Goal: Task Accomplishment & Management: Manage account settings

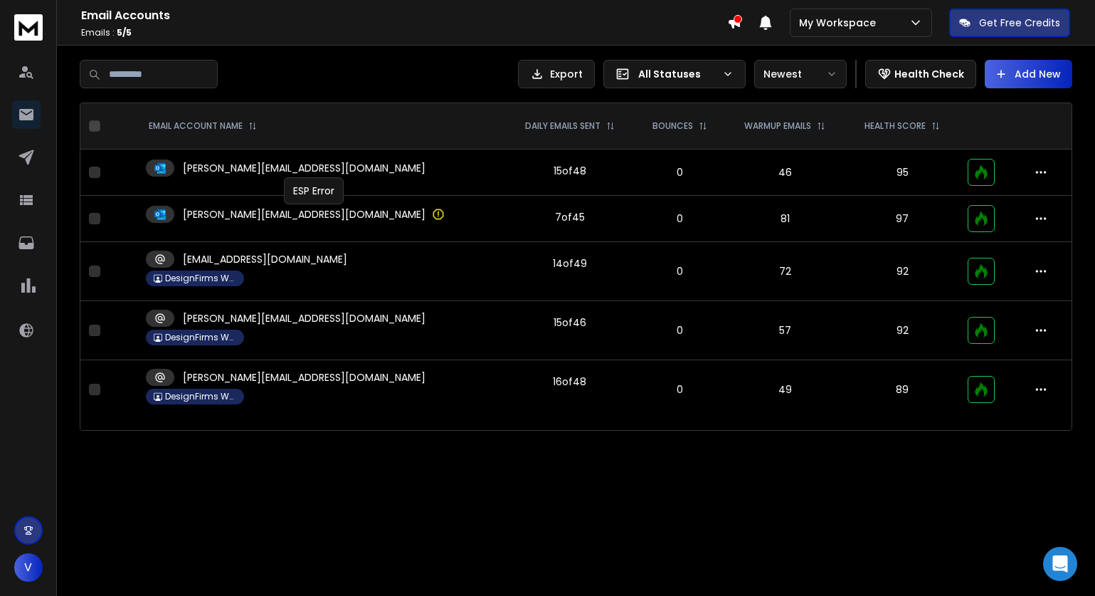
click at [431, 213] on icon at bounding box center [438, 214] width 14 height 14
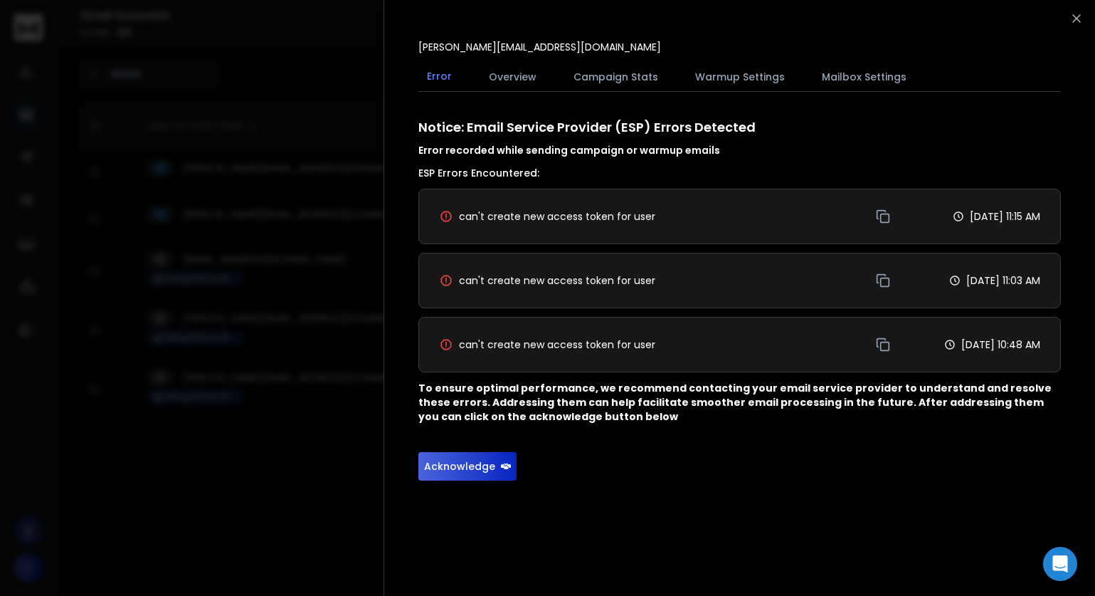
click at [475, 465] on button "Acknowledge" at bounding box center [468, 466] width 98 height 28
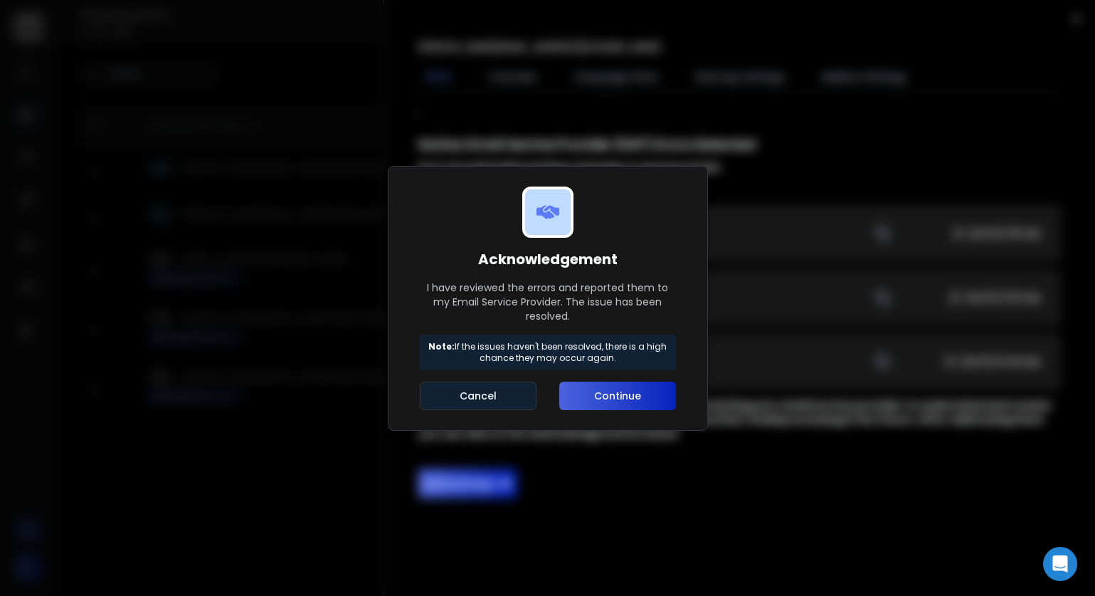
click at [487, 396] on button "Cancel" at bounding box center [478, 396] width 117 height 28
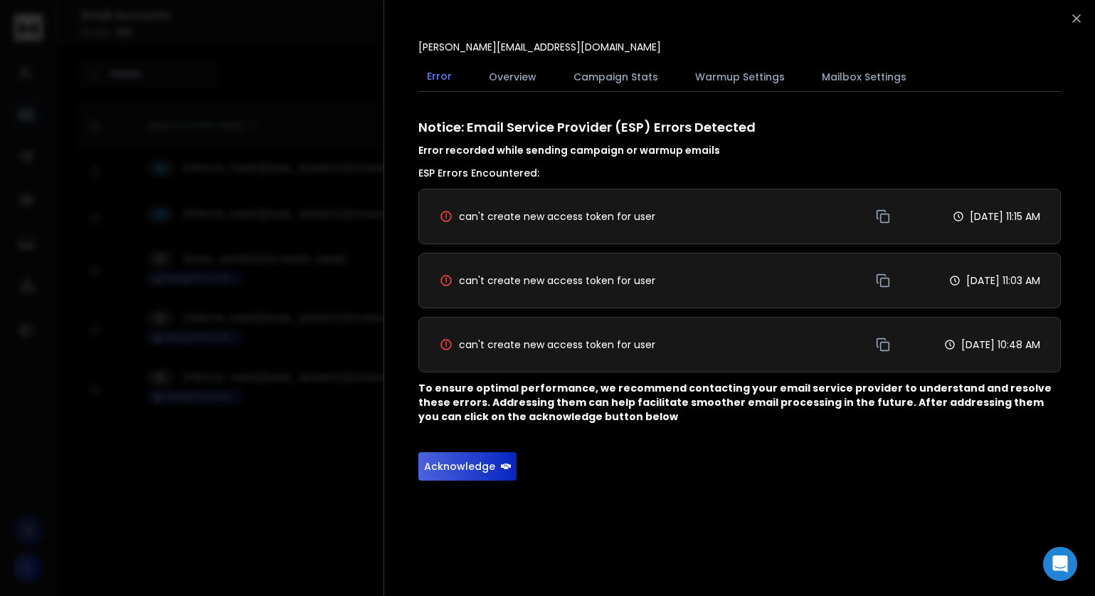
click at [505, 83] on button "Overview" at bounding box center [512, 76] width 65 height 31
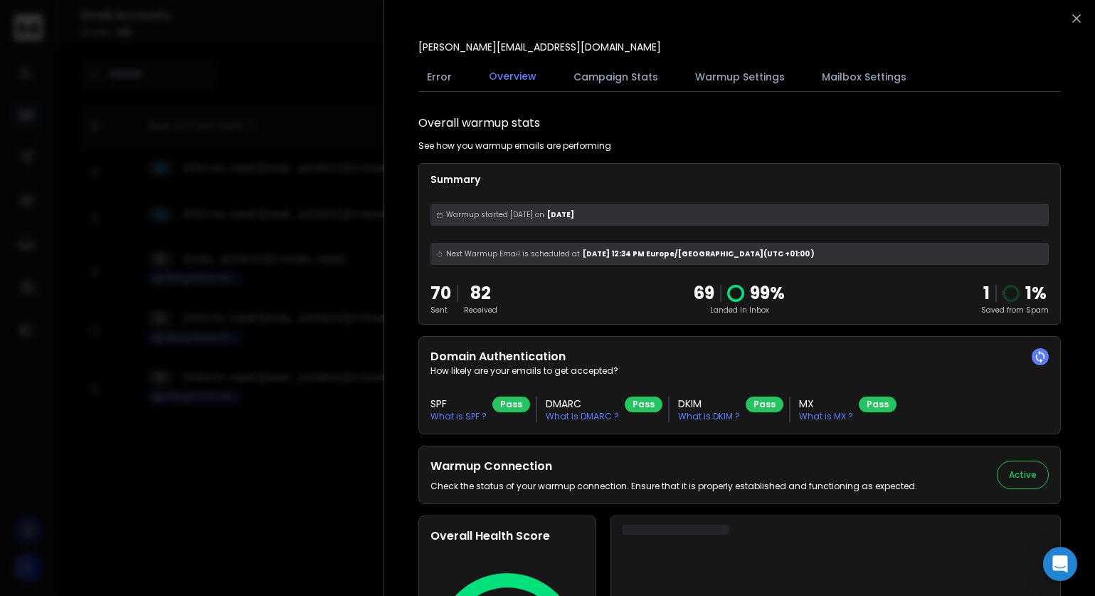
click at [611, 69] on button "Campaign Stats" at bounding box center [616, 76] width 102 height 31
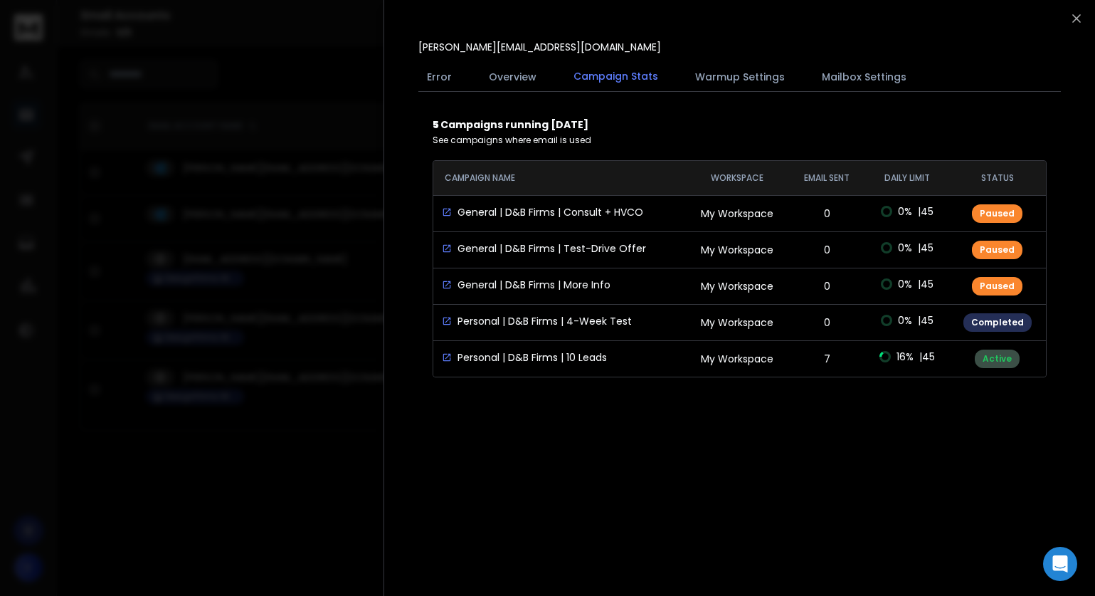
click at [715, 78] on button "Warmup Settings" at bounding box center [740, 76] width 107 height 31
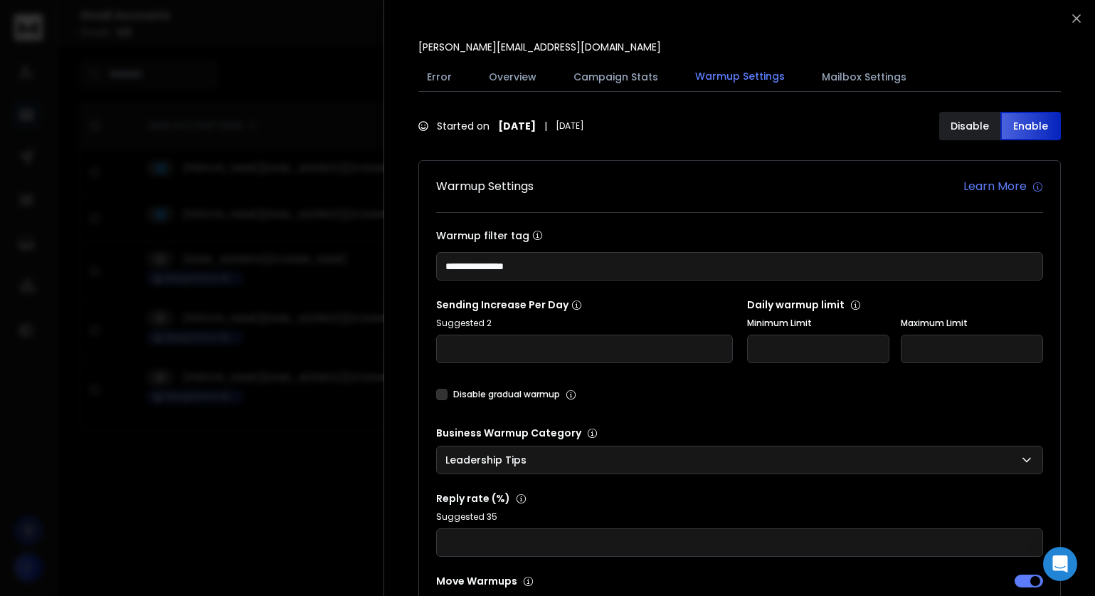
click at [840, 83] on button "Mailbox Settings" at bounding box center [865, 76] width 102 height 31
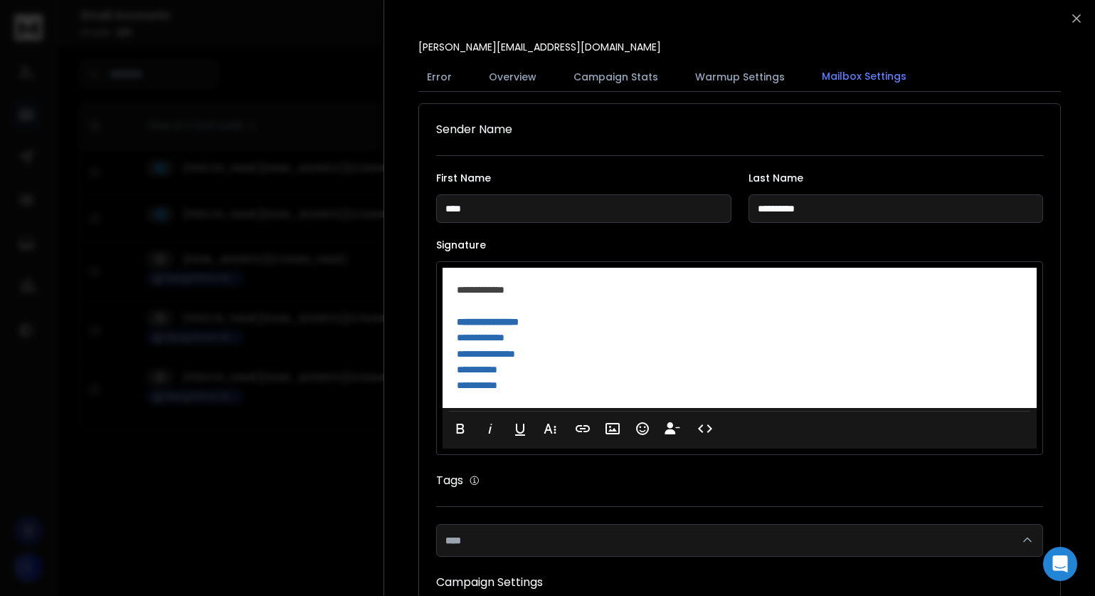
scroll to position [586, 0]
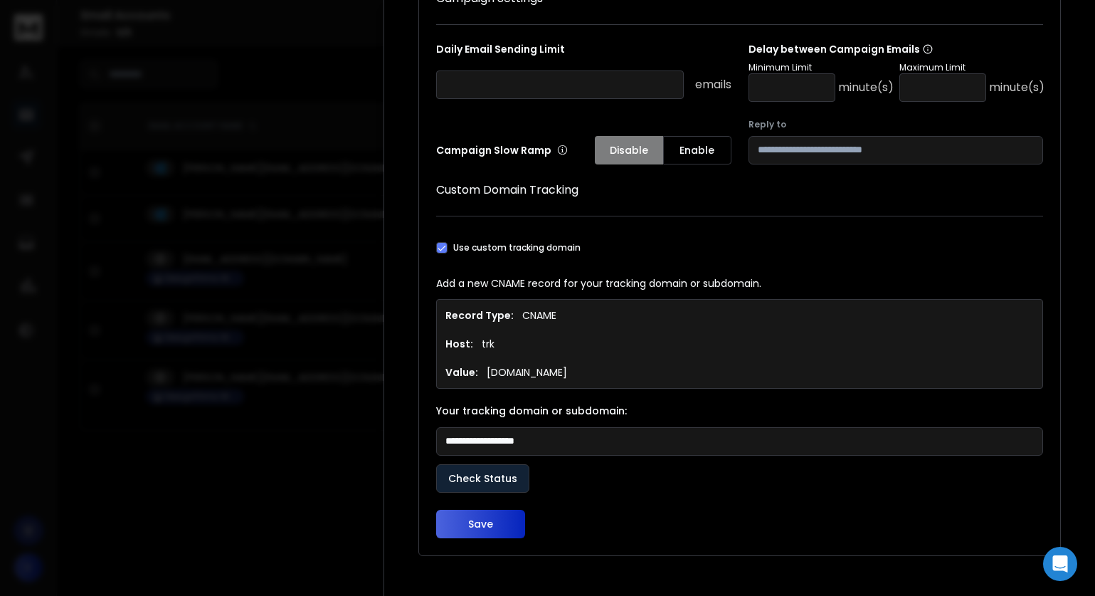
click at [495, 477] on button "Check Status" at bounding box center [482, 478] width 93 height 28
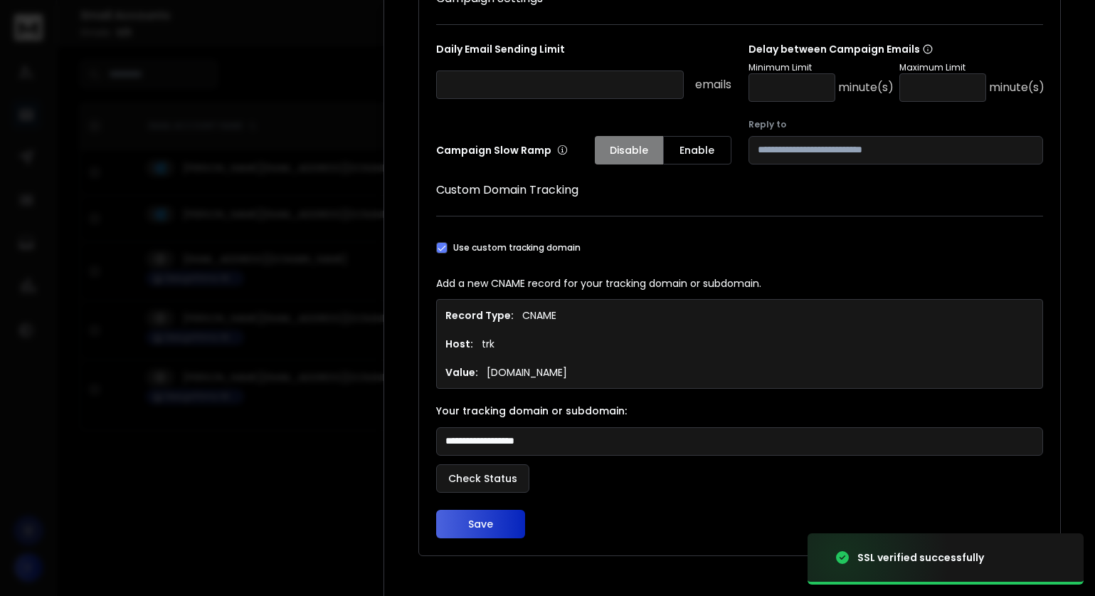
click at [495, 526] on button "Save" at bounding box center [480, 524] width 89 height 28
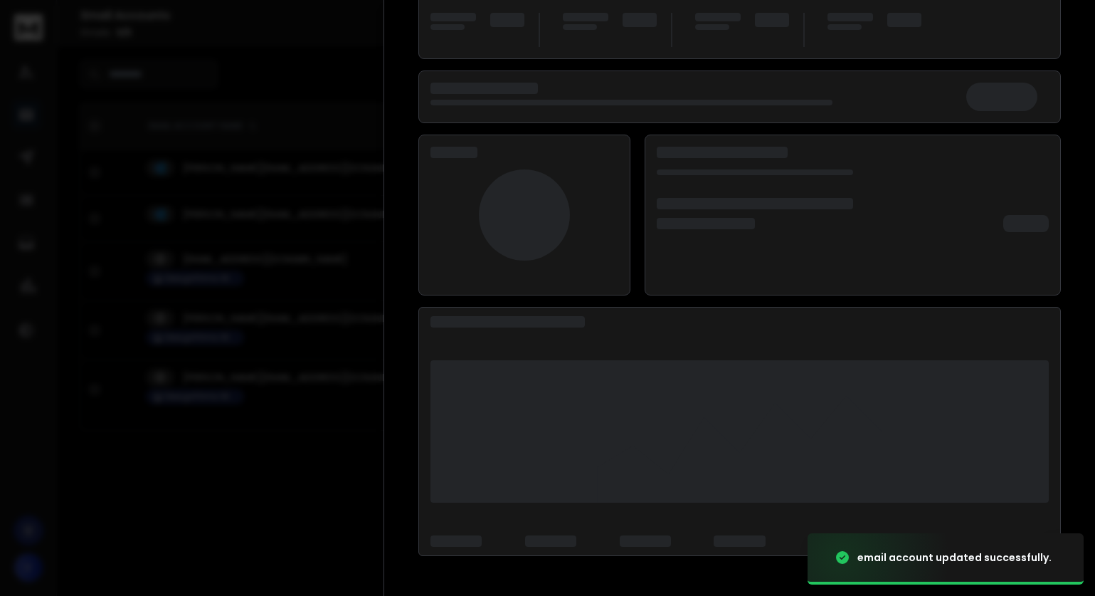
scroll to position [0, 0]
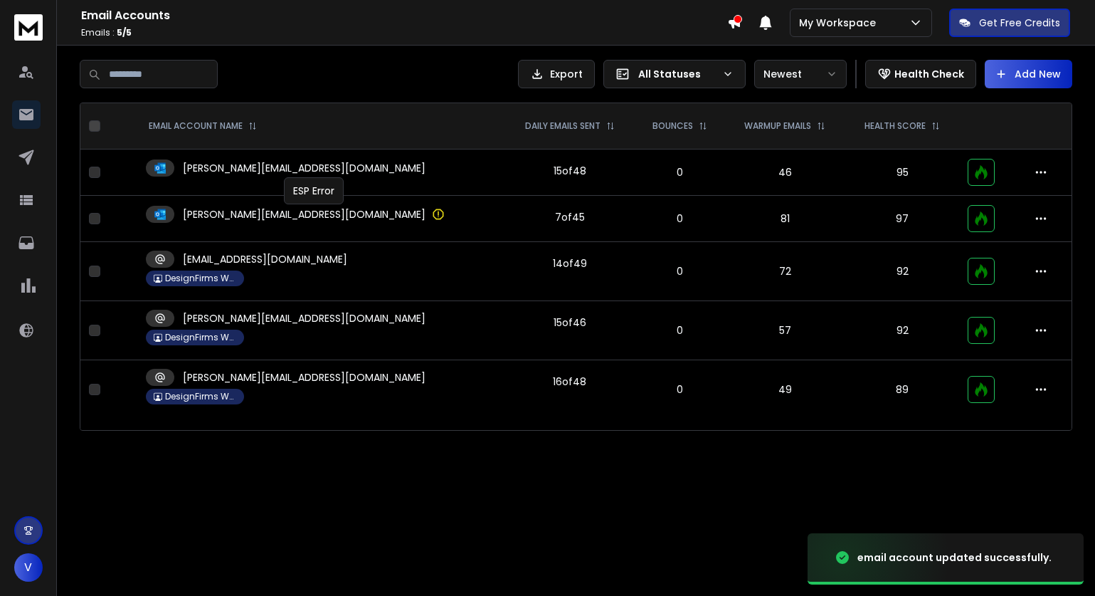
click at [431, 216] on icon at bounding box center [438, 214] width 14 height 14
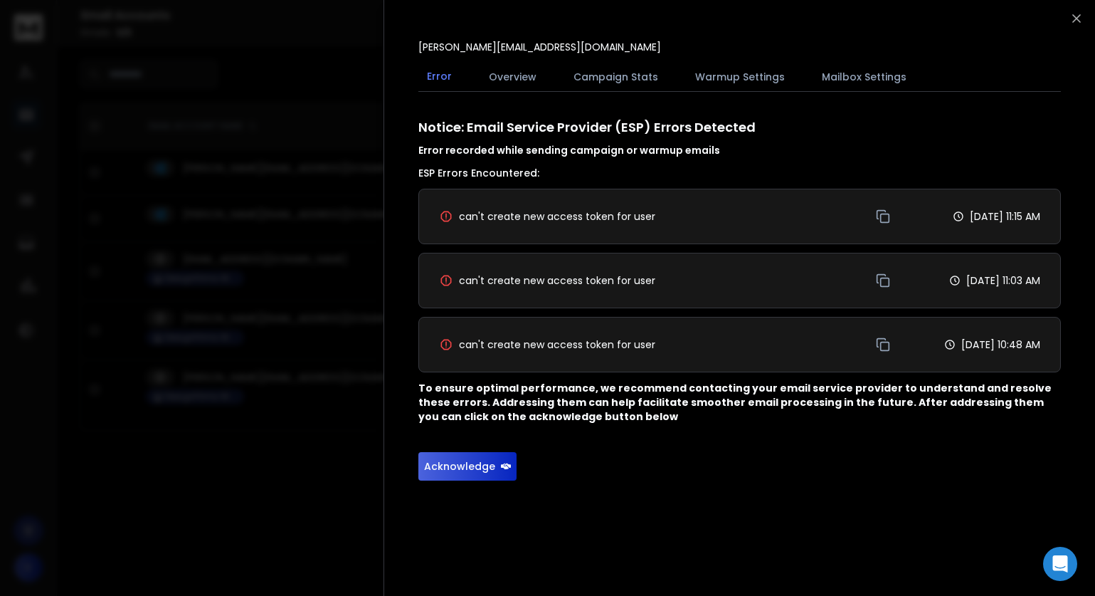
click at [483, 467] on button "Acknowledge" at bounding box center [468, 466] width 98 height 28
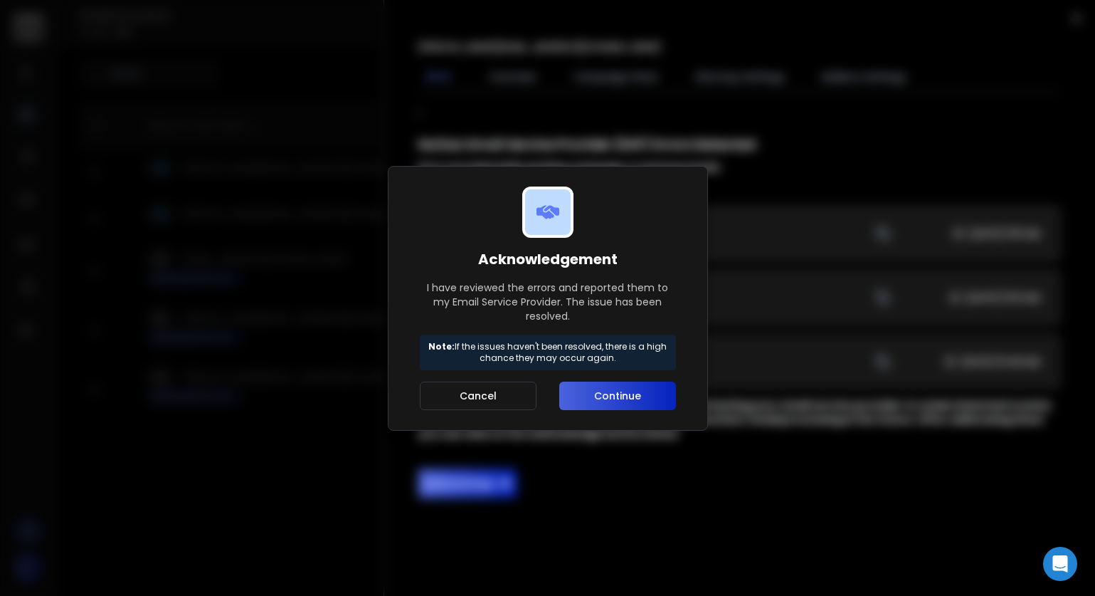
click at [601, 396] on button "Continue" at bounding box center [617, 396] width 116 height 28
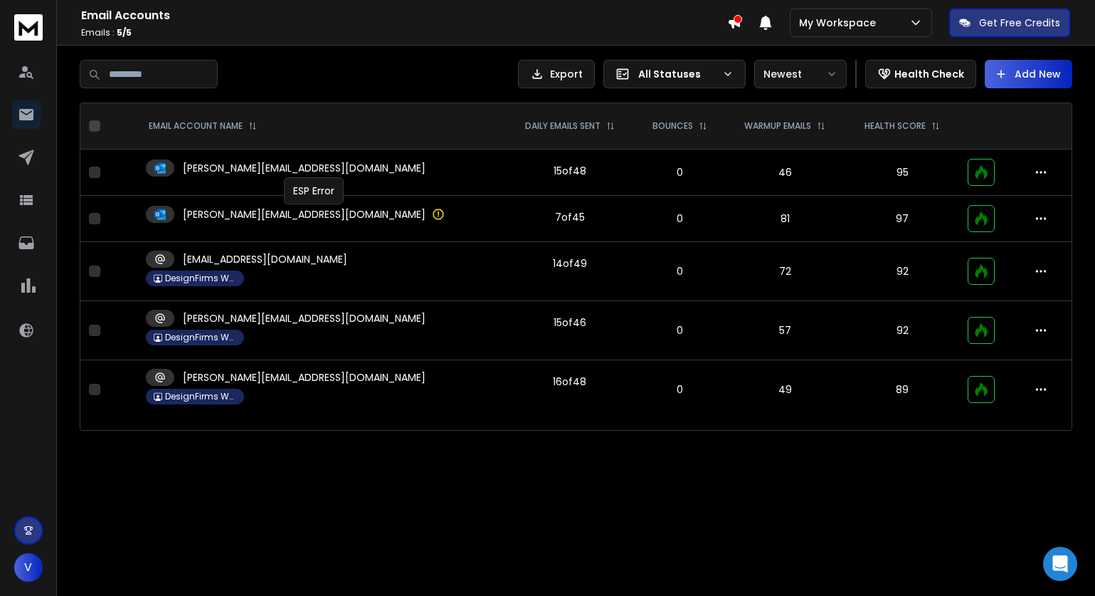
click at [431, 211] on icon at bounding box center [438, 214] width 14 height 14
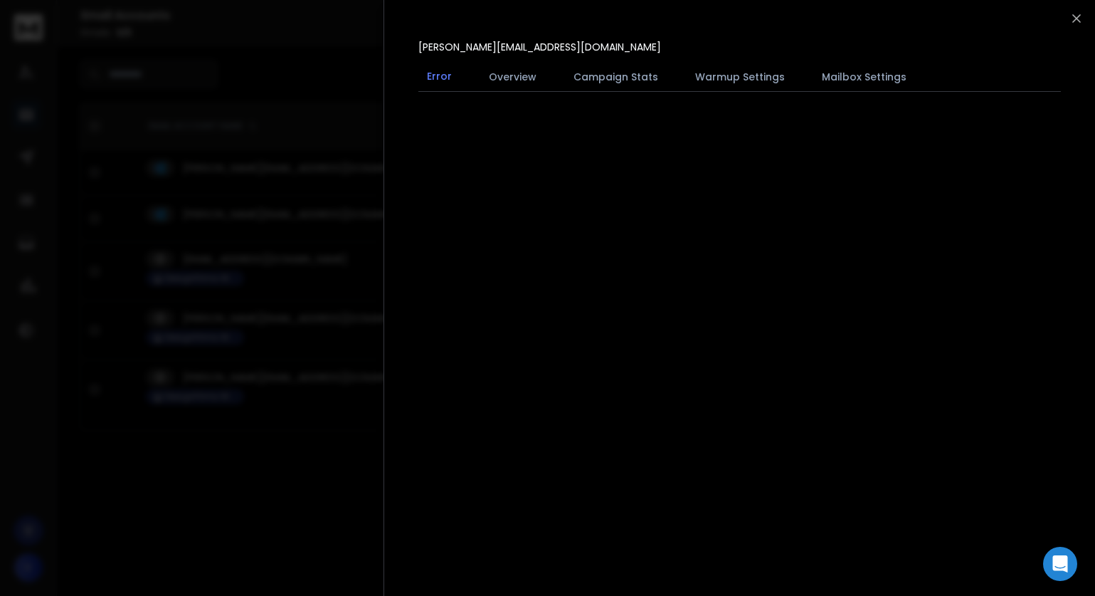
click at [508, 85] on button "Overview" at bounding box center [512, 76] width 65 height 31
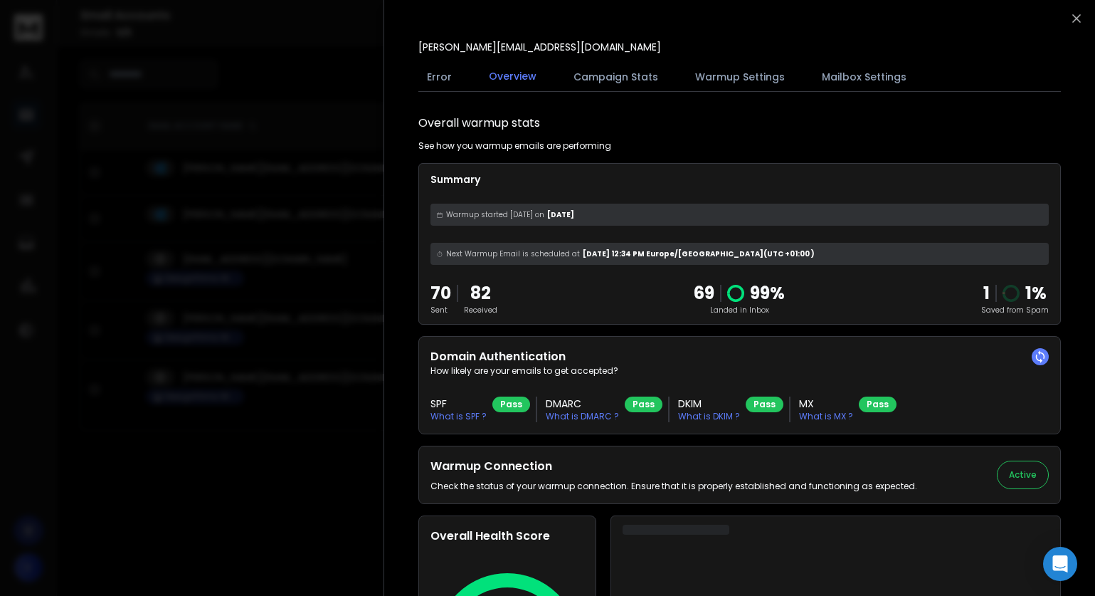
click at [629, 82] on button "Campaign Stats" at bounding box center [616, 76] width 102 height 31
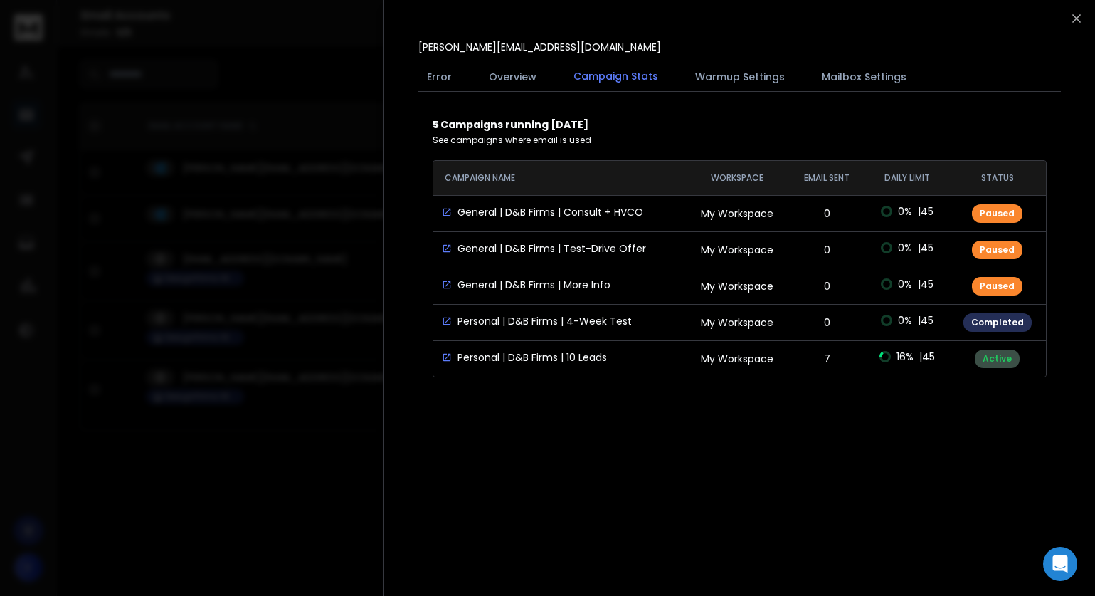
click at [730, 83] on button "Warmup Settings" at bounding box center [740, 76] width 107 height 31
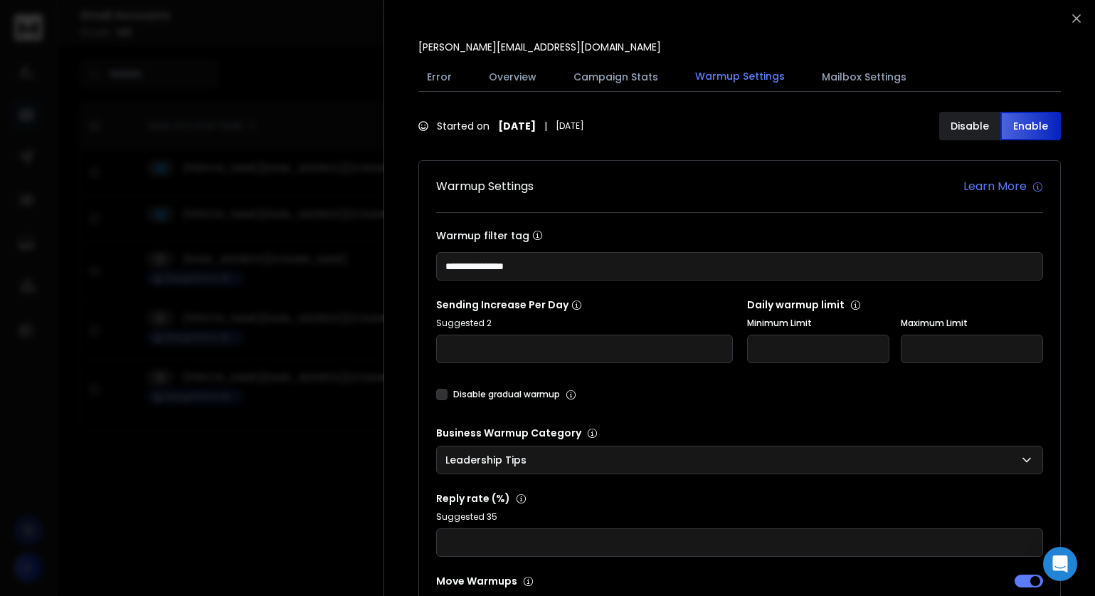
click at [630, 75] on button "Campaign Stats" at bounding box center [616, 76] width 102 height 31
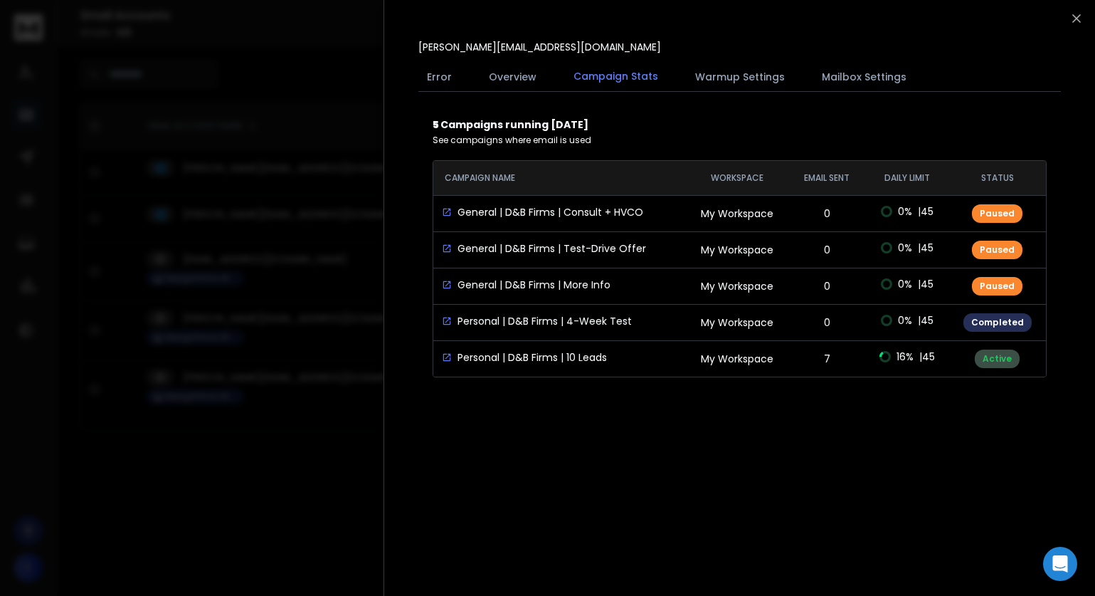
click at [831, 81] on button "Mailbox Settings" at bounding box center [865, 76] width 102 height 31
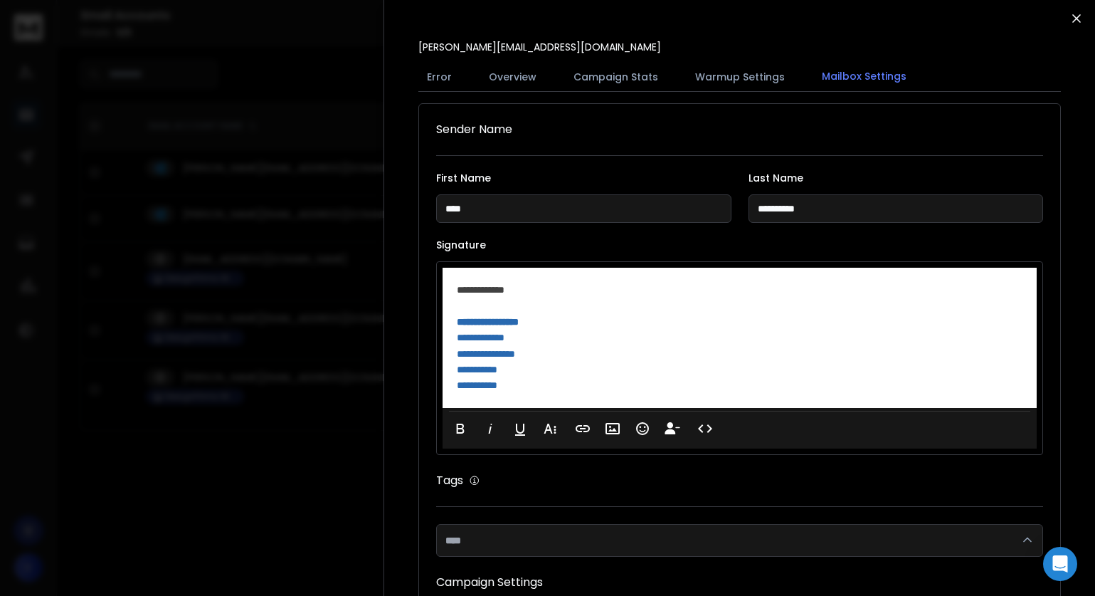
click at [1076, 18] on icon "button" at bounding box center [1077, 18] width 14 height 14
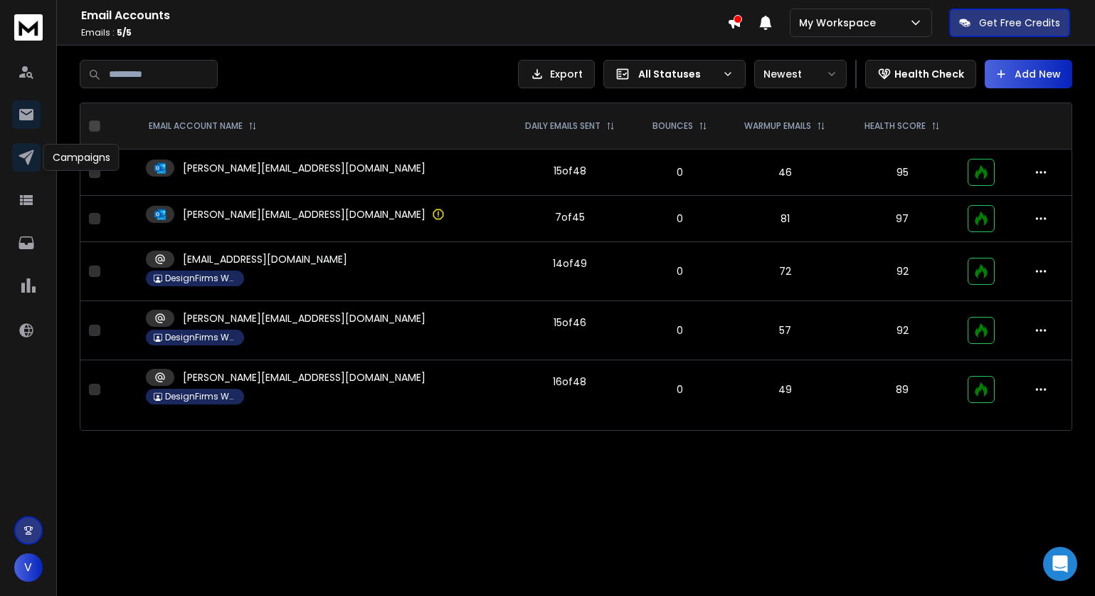
click at [25, 144] on link at bounding box center [26, 157] width 28 height 28
click at [28, 162] on icon at bounding box center [26, 156] width 15 height 15
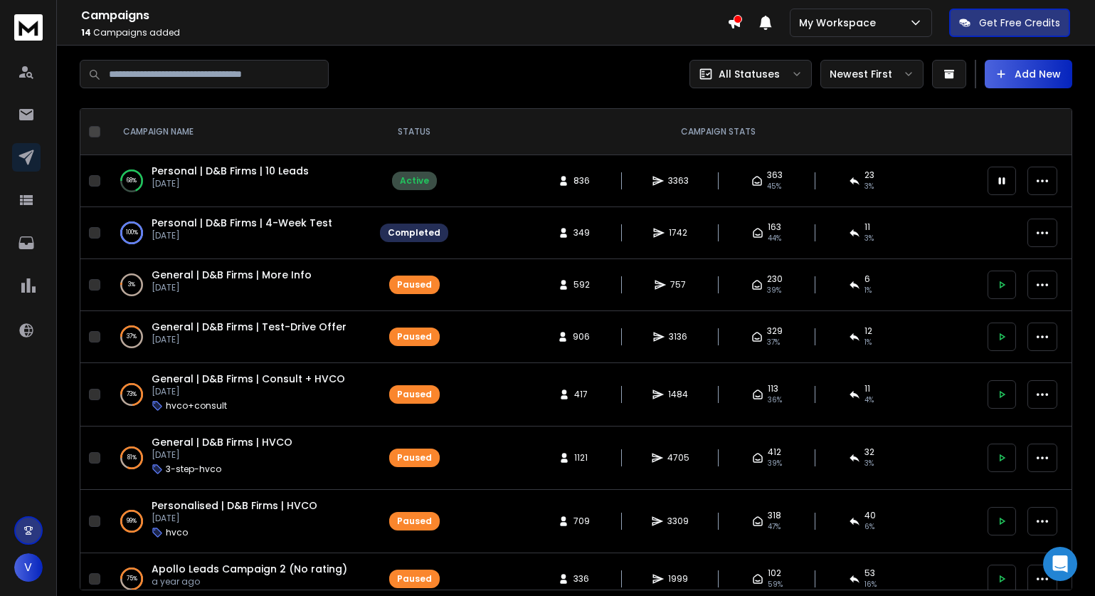
click at [177, 170] on span "Personal | D&B Firms | 10 Leads" at bounding box center [230, 171] width 157 height 14
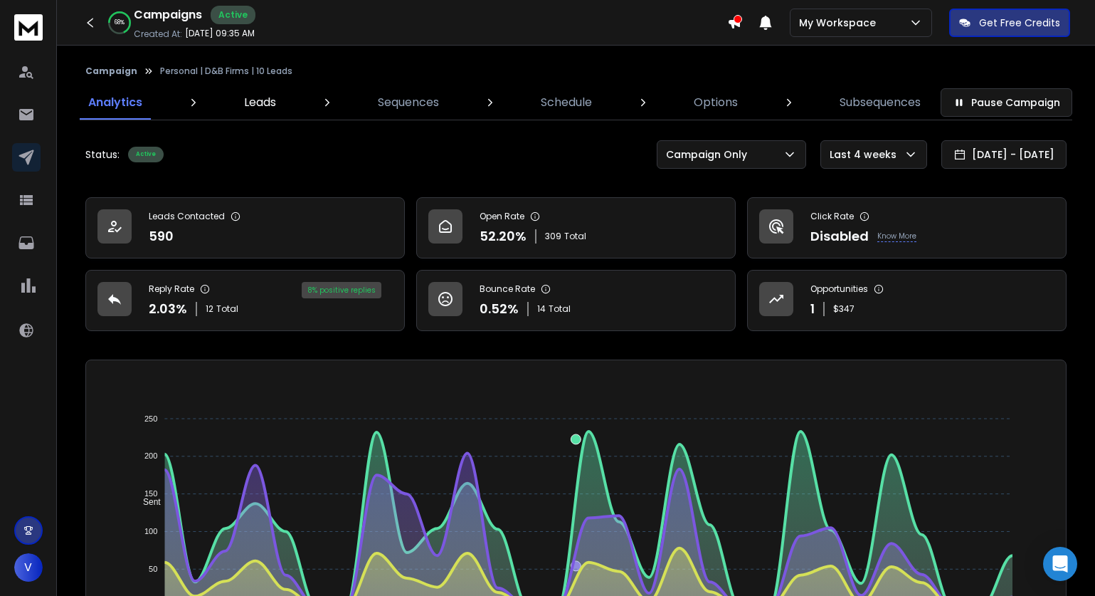
click at [271, 105] on p "Leads" at bounding box center [260, 102] width 32 height 17
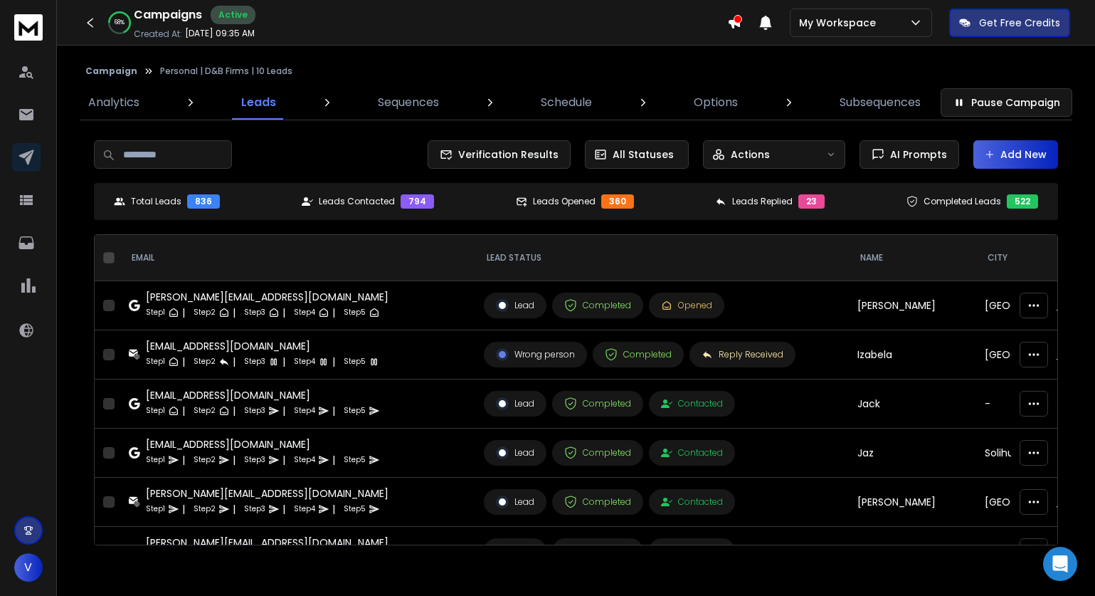
click at [177, 161] on input at bounding box center [163, 154] width 138 height 28
type input "*****"
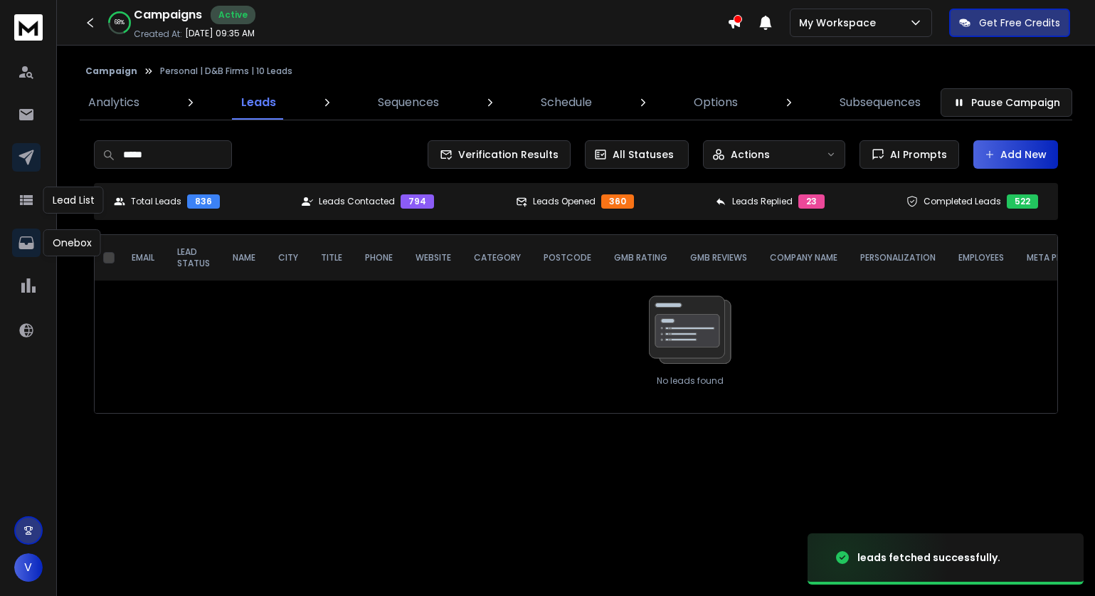
click at [22, 249] on icon at bounding box center [26, 242] width 17 height 17
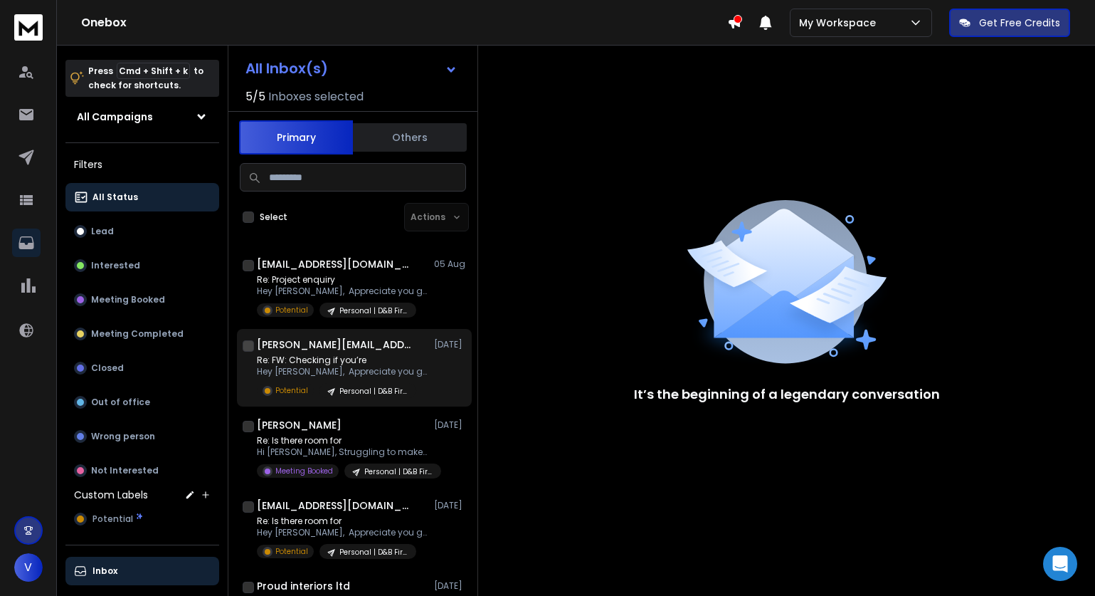
click at [327, 359] on p "Re: FW: Checking if you’re" at bounding box center [342, 359] width 171 height 11
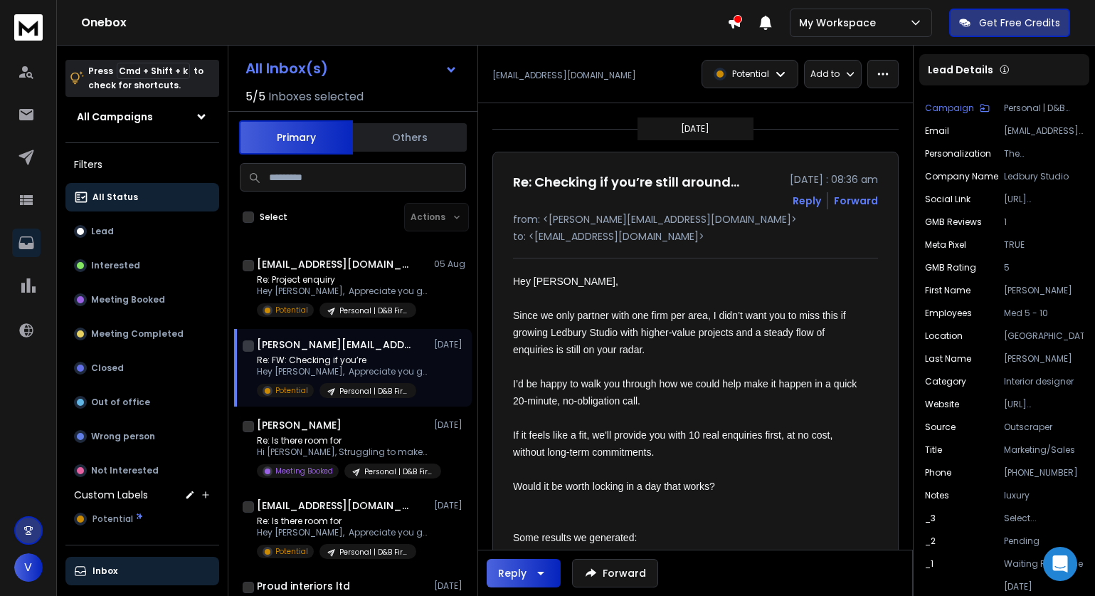
click at [887, 69] on icon "button" at bounding box center [883, 74] width 13 height 13
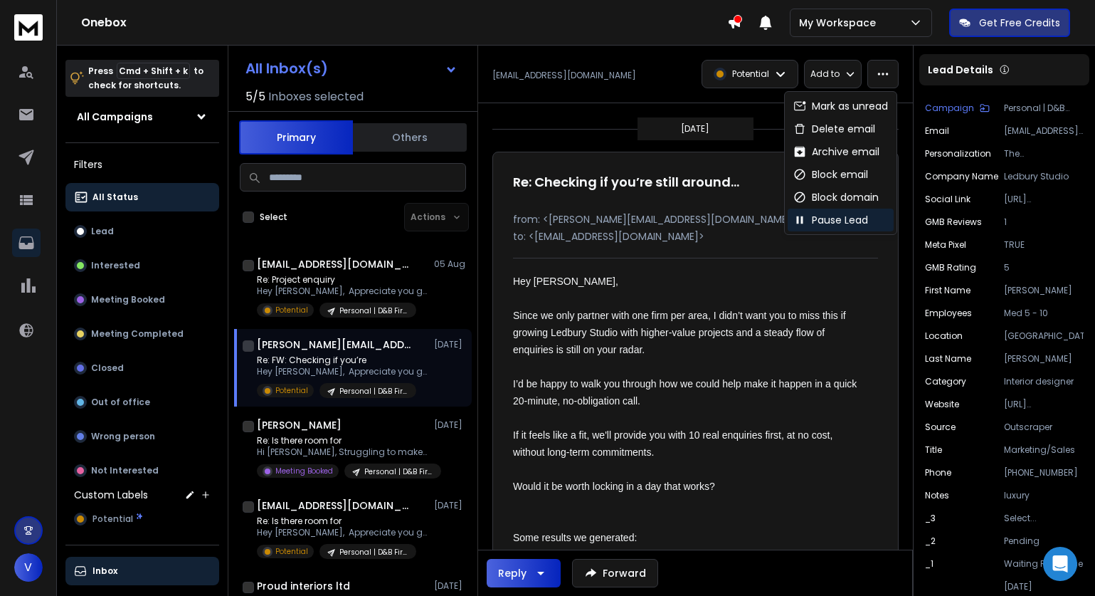
click at [829, 221] on div "Pause Lead" at bounding box center [831, 220] width 75 height 14
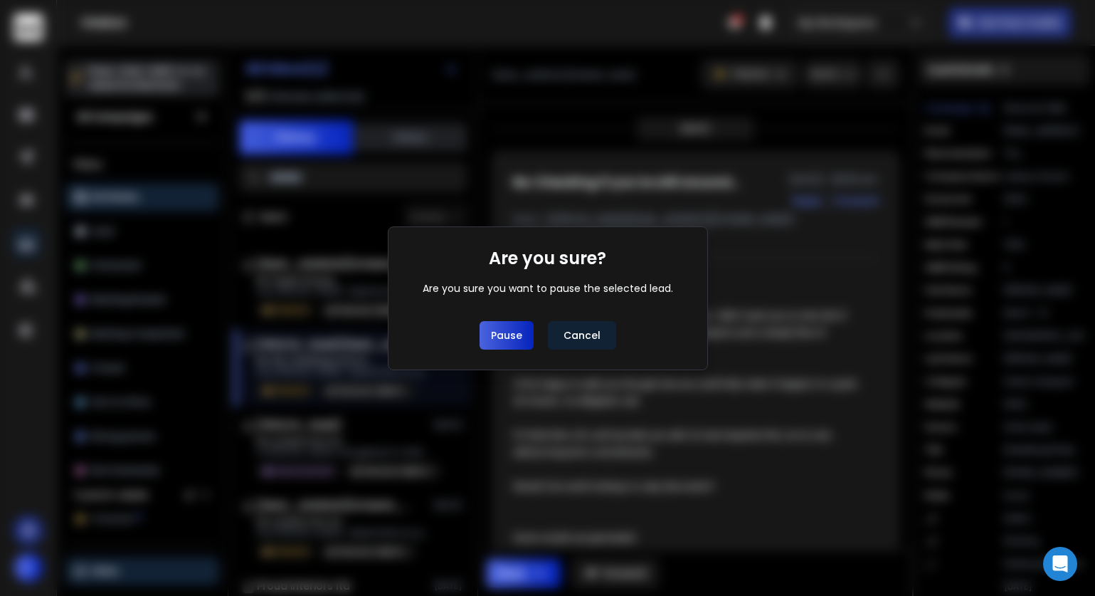
click at [512, 337] on button "Pause" at bounding box center [507, 335] width 54 height 28
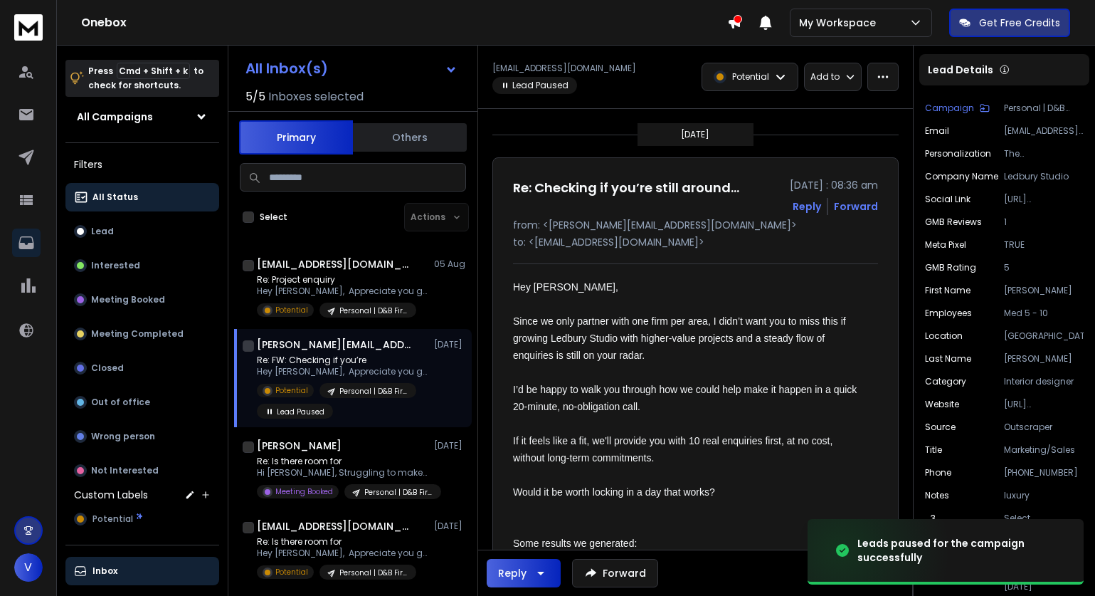
click at [774, 80] on div "Potential" at bounding box center [750, 76] width 95 height 27
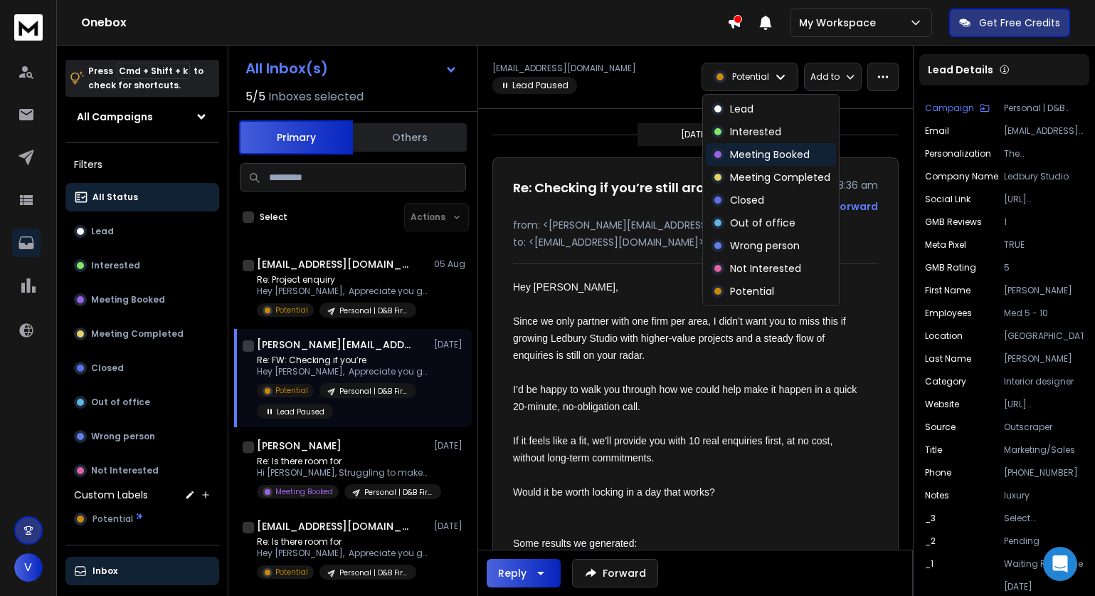
click at [757, 149] on p "Meeting Booked" at bounding box center [770, 154] width 80 height 14
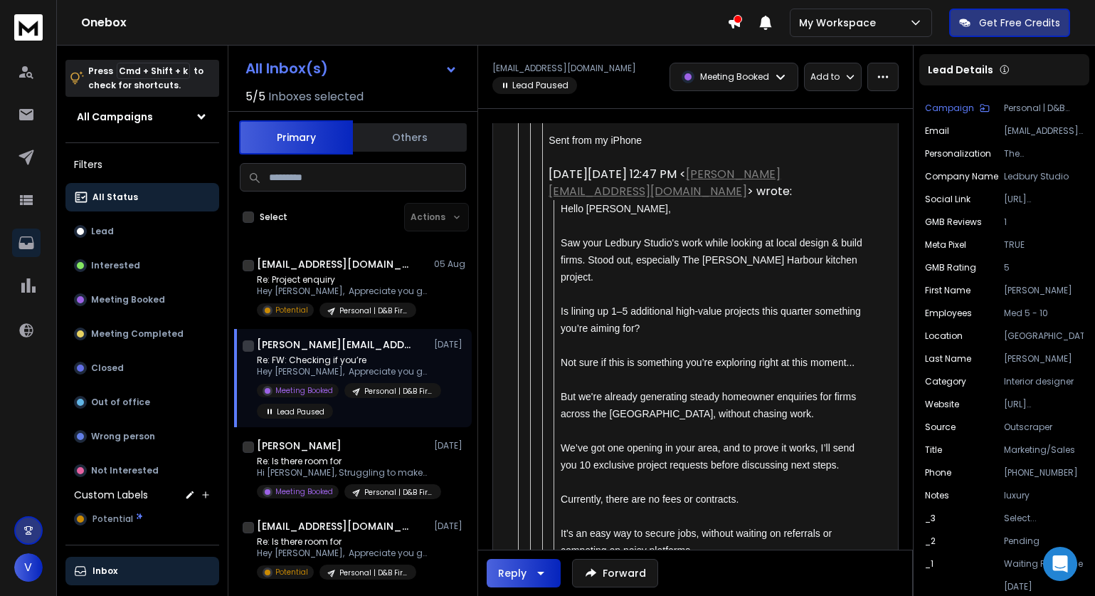
scroll to position [2935, 0]
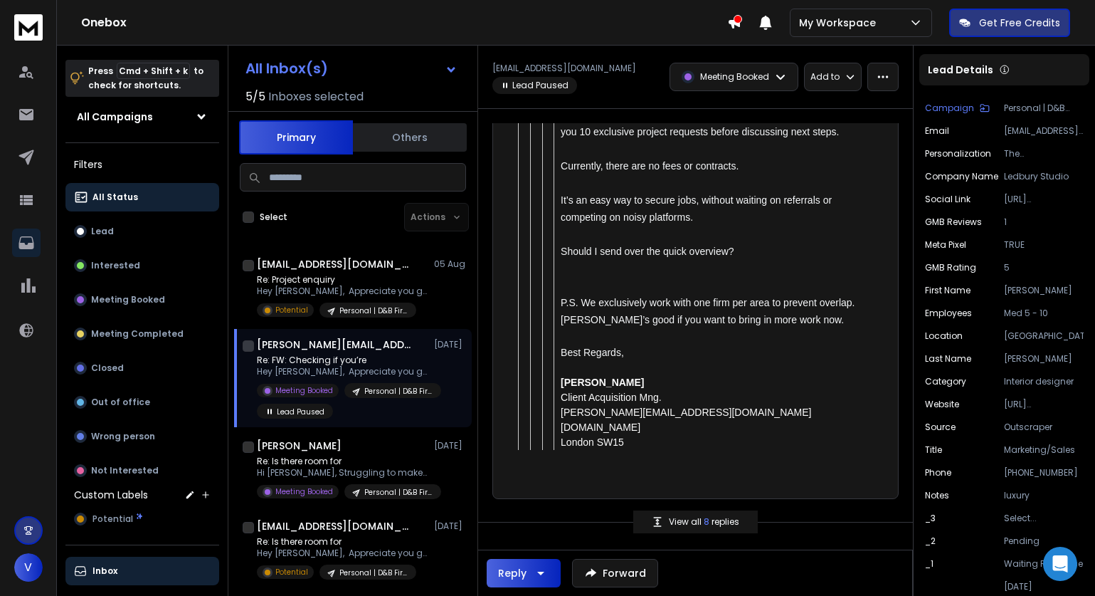
click at [658, 516] on icon at bounding box center [657, 521] width 11 height 11
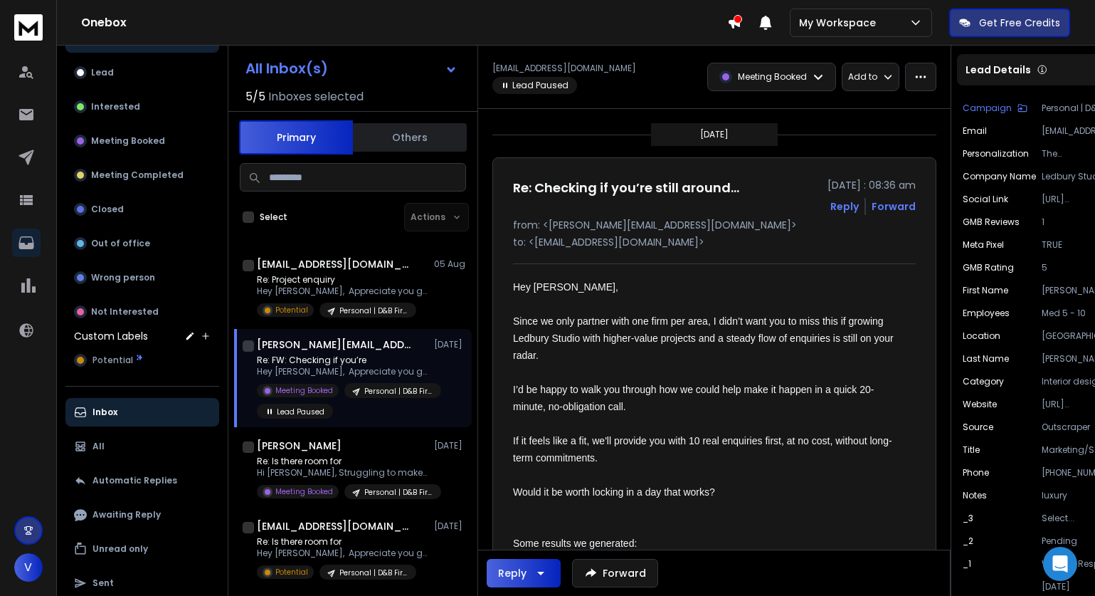
scroll to position [162, 0]
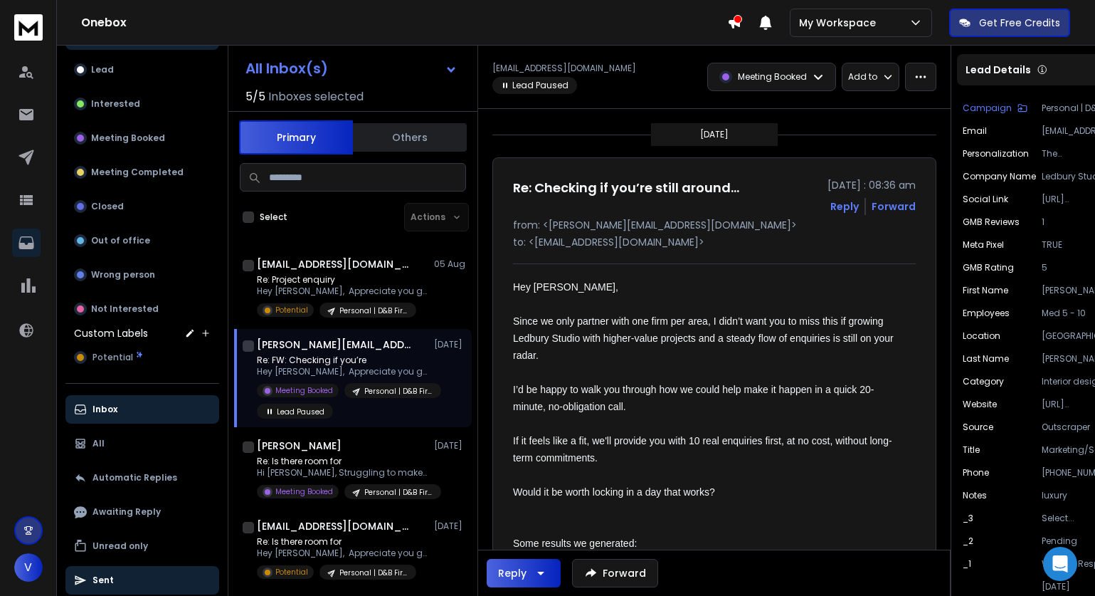
click at [102, 573] on div "Sent" at bounding box center [94, 580] width 40 height 17
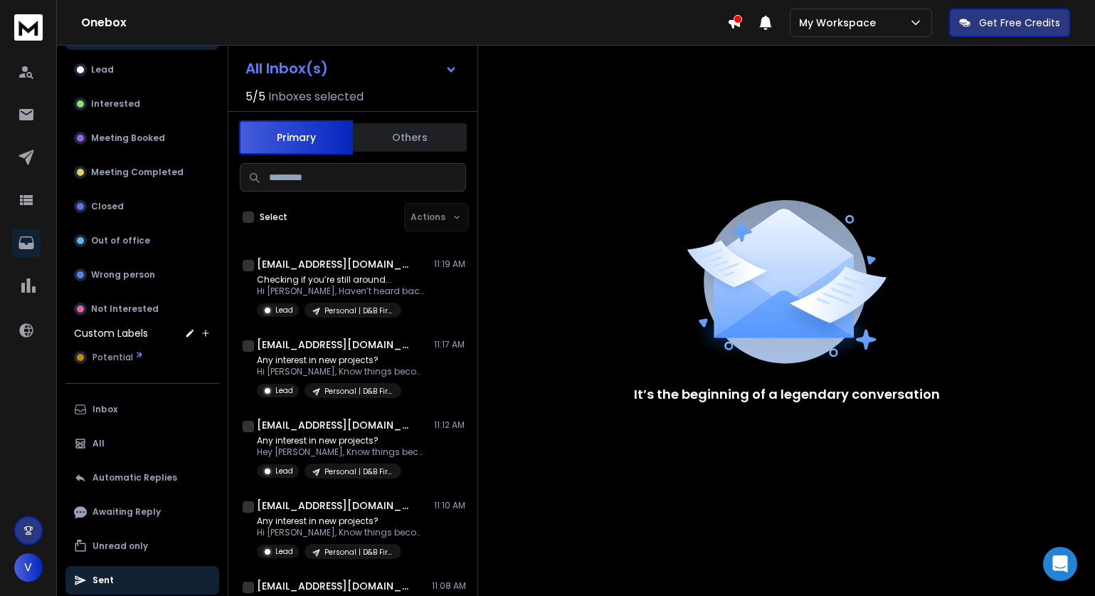
click at [127, 446] on button "All" at bounding box center [142, 443] width 154 height 28
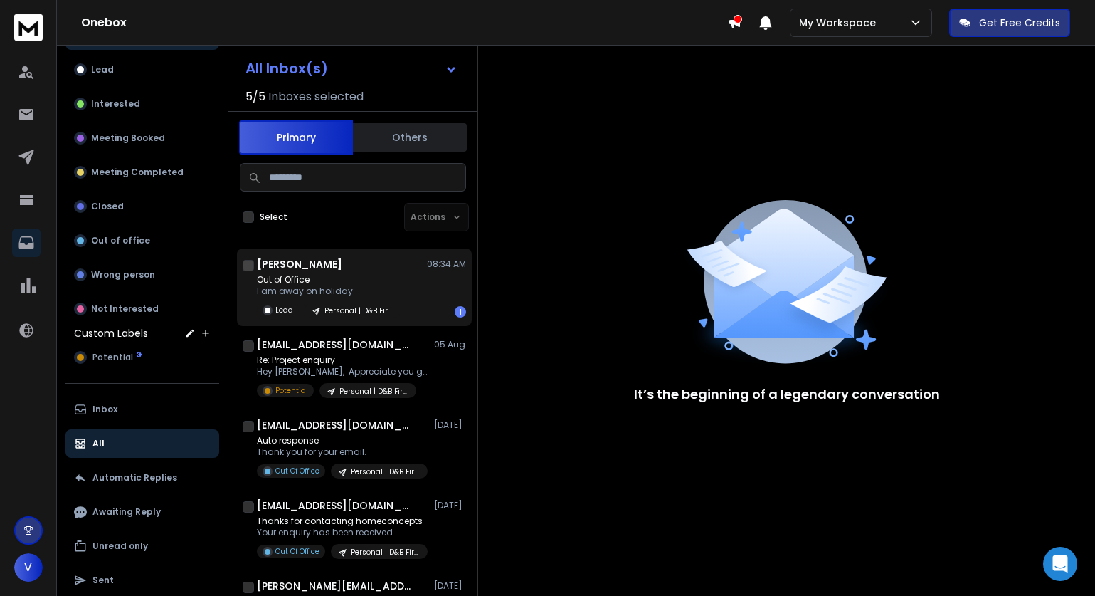
click at [379, 299] on div "Out of Office I am away on holiday Lead Personal | D&B Firms | 10 Leads" at bounding box center [329, 295] width 144 height 43
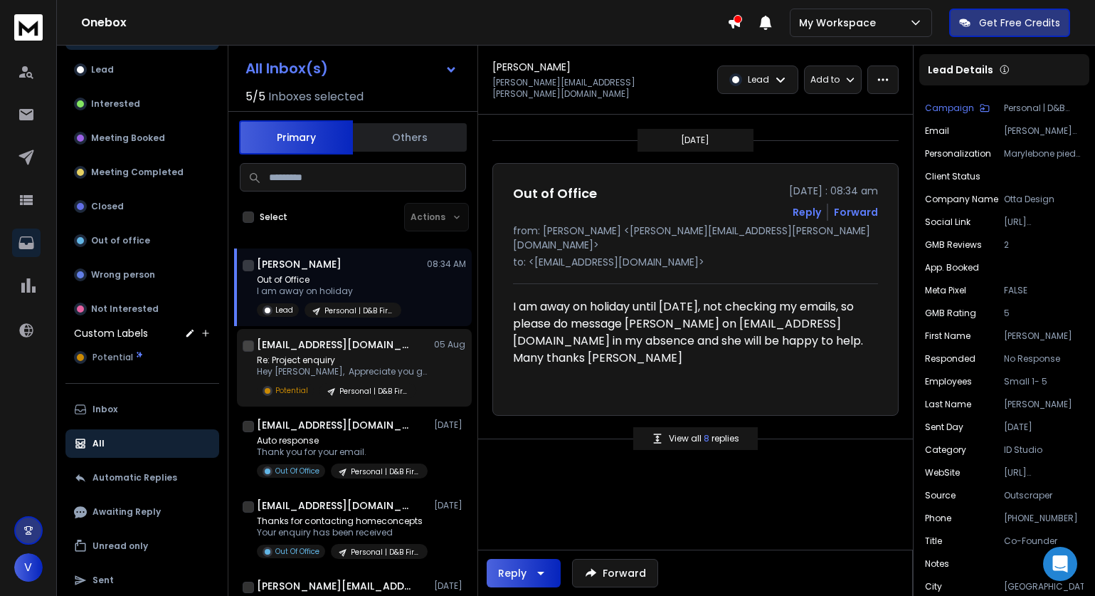
click at [386, 374] on p "Hey [PERSON_NAME], Appreciate you getting back. I'll" at bounding box center [342, 371] width 171 height 11
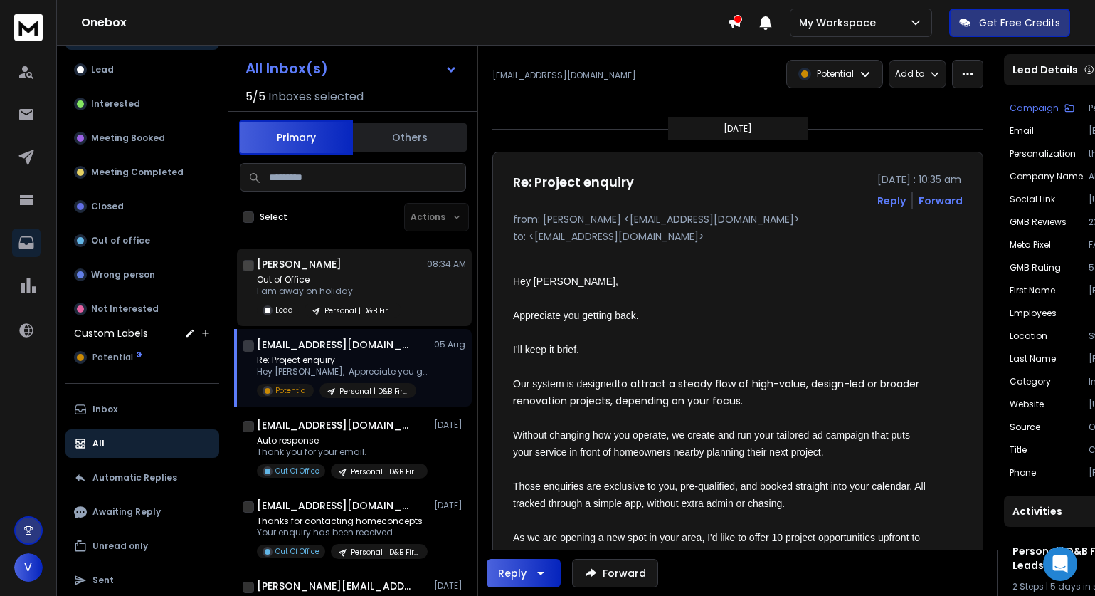
click at [379, 253] on div "[PERSON_NAME] 08:34 AM Out of Office I am away on holiday Lead Personal | D&B F…" at bounding box center [354, 287] width 235 height 78
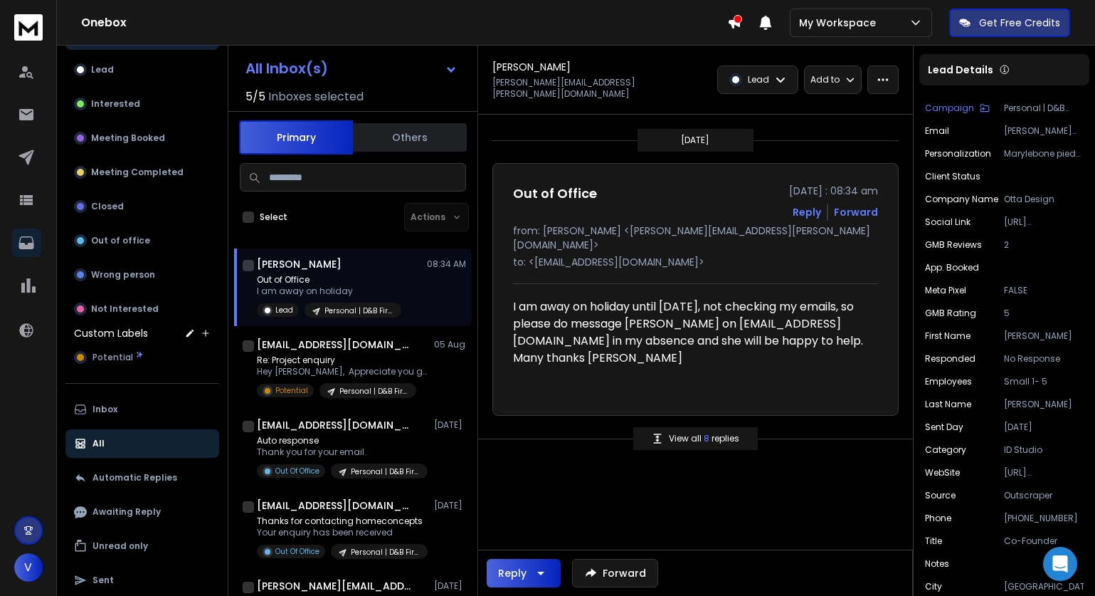
click at [753, 85] on div "Lead" at bounding box center [758, 79] width 80 height 27
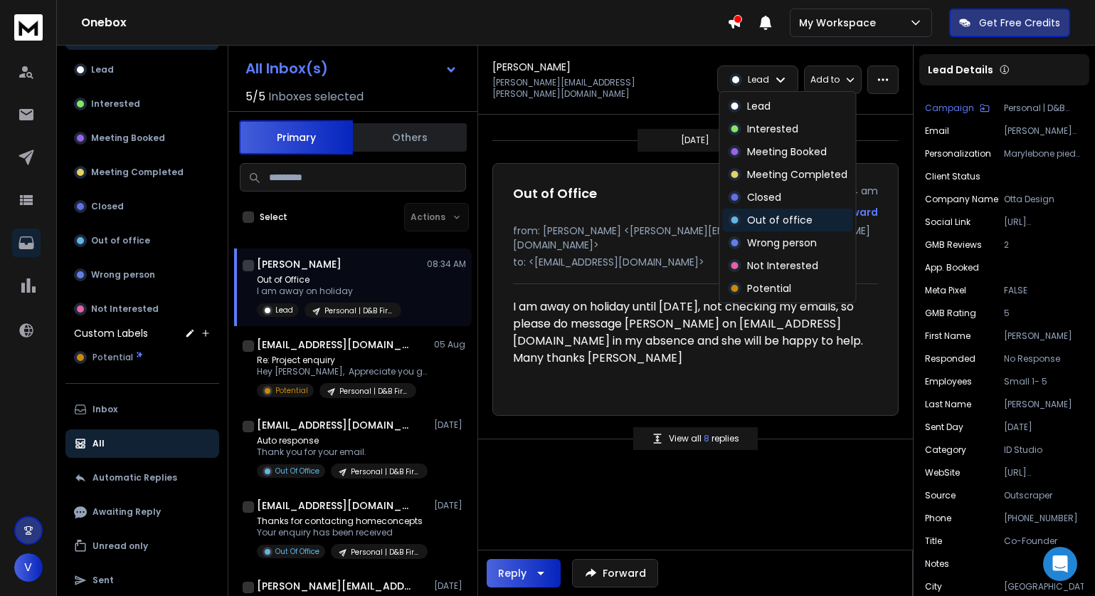
click at [773, 223] on p "Out of office" at bounding box center [779, 220] width 65 height 14
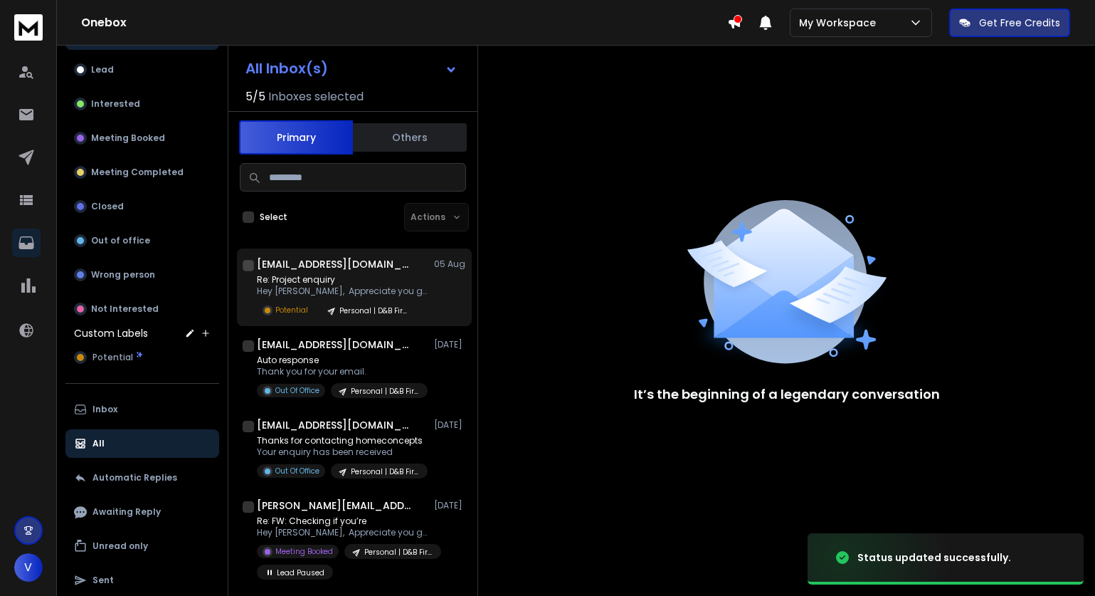
click at [349, 270] on h1 "[EMAIL_ADDRESS][DOMAIN_NAME]" at bounding box center [335, 264] width 157 height 14
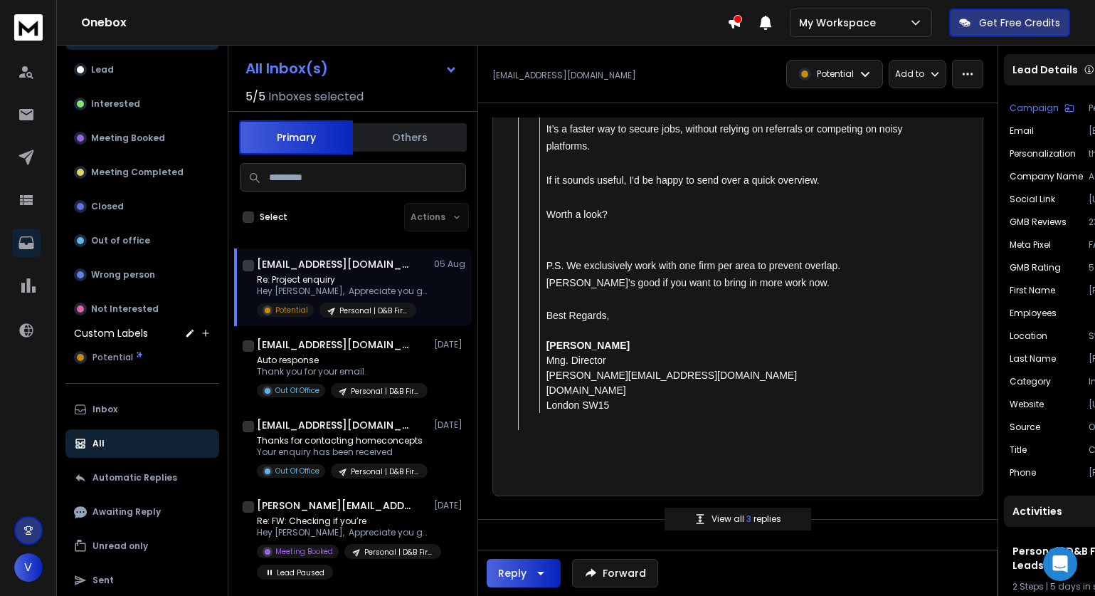
scroll to position [2558, 0]
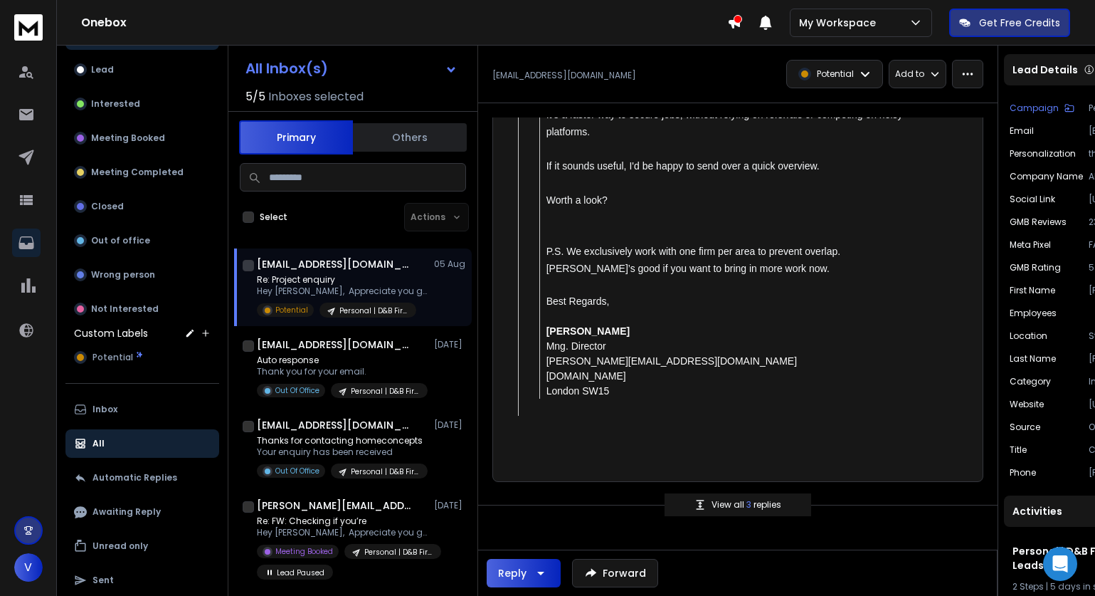
click at [705, 510] on icon at bounding box center [700, 504] width 11 height 11
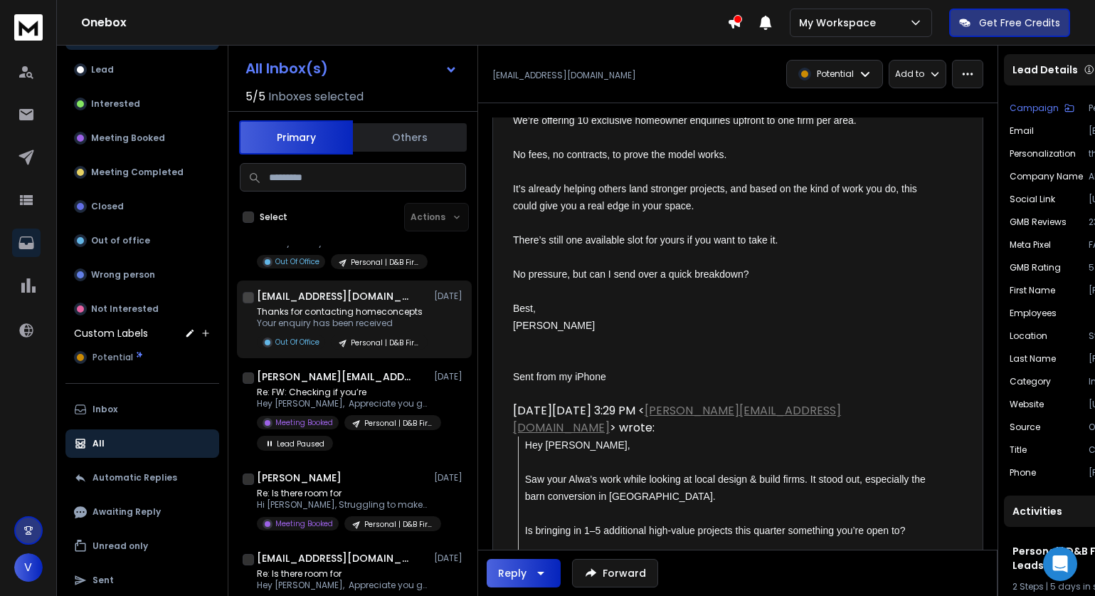
scroll to position [131, 0]
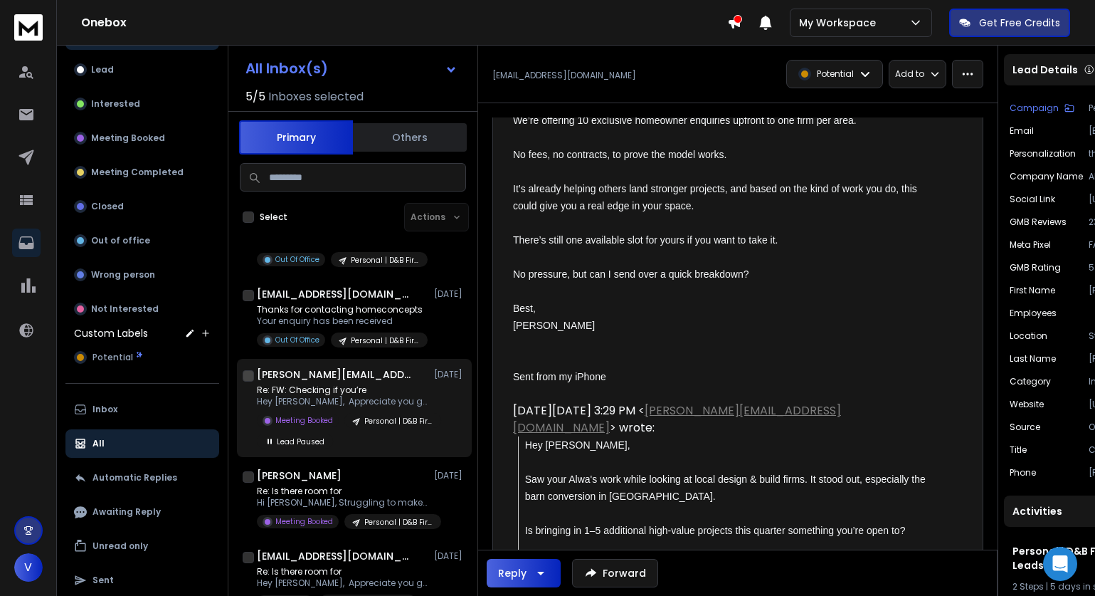
click at [331, 391] on p "Re: FW: Checking if you’re" at bounding box center [342, 389] width 171 height 11
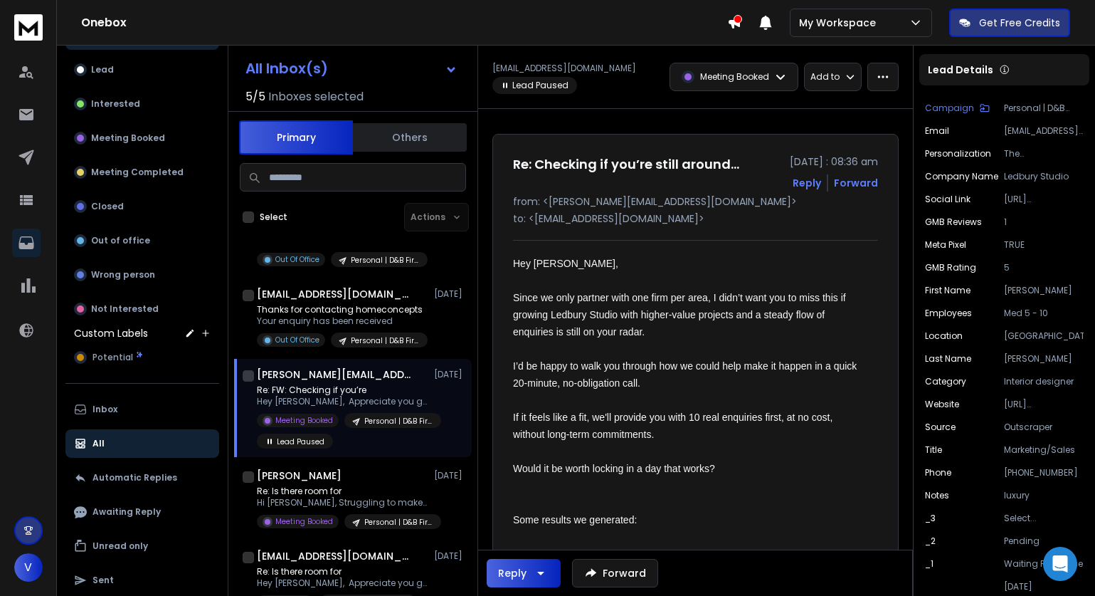
scroll to position [0, 0]
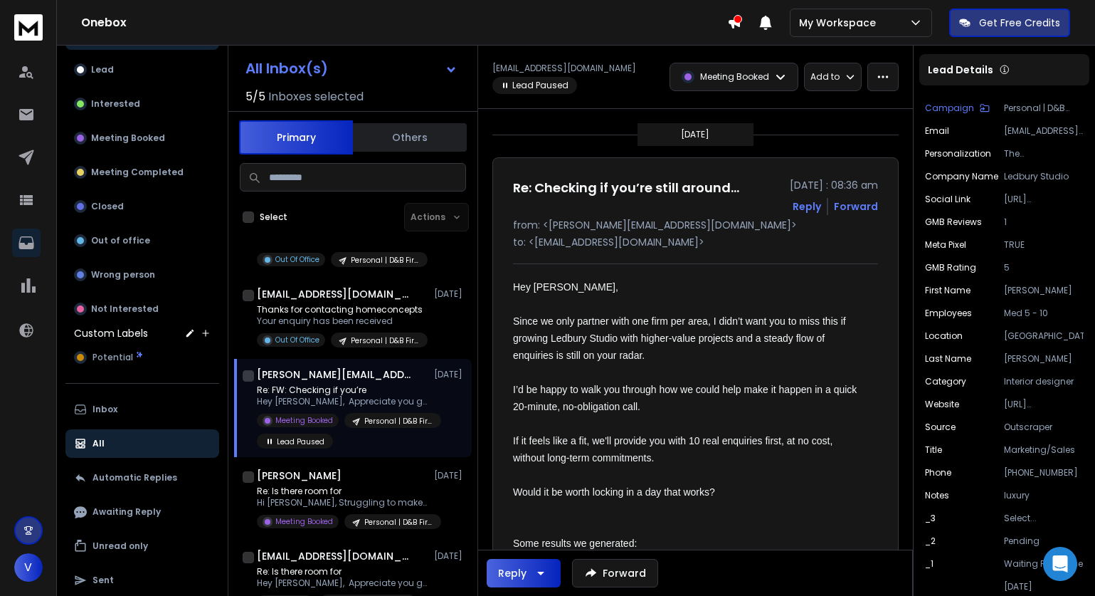
click at [875, 81] on button "button" at bounding box center [883, 77] width 31 height 28
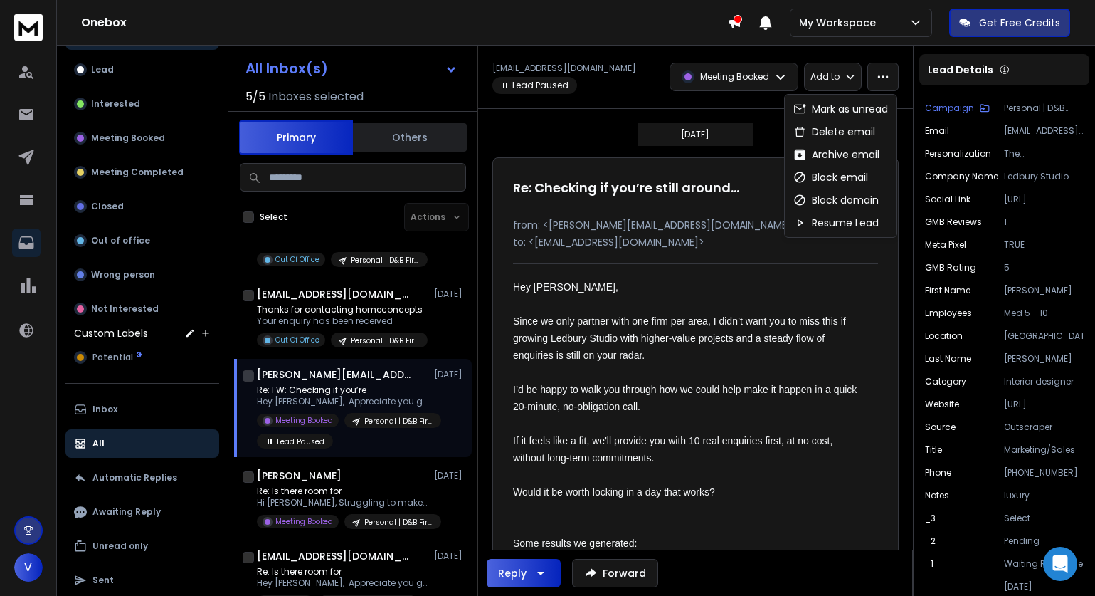
click at [688, 349] on div "Since we only partner with one firm per area, I didn’t want you to miss this if…" at bounding box center [690, 337] width 354 height 51
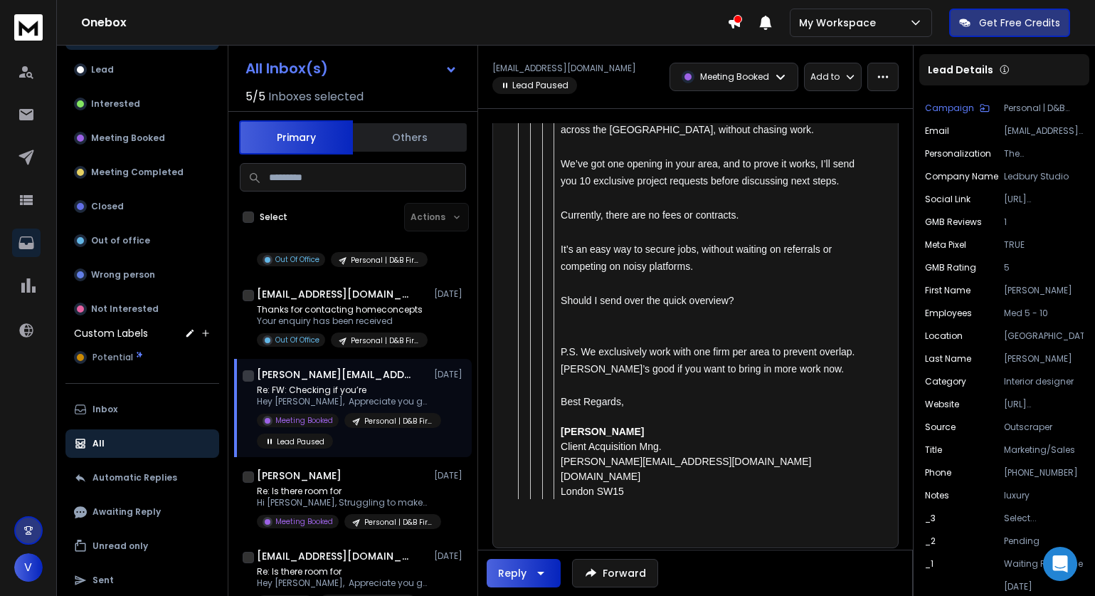
scroll to position [2935, 0]
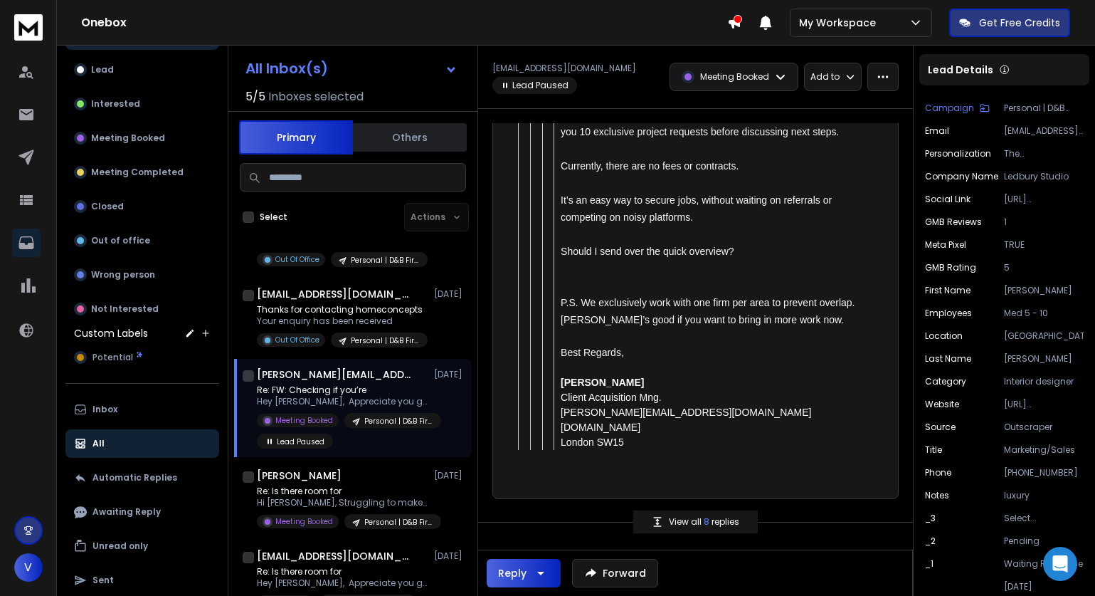
click at [652, 516] on icon at bounding box center [657, 521] width 11 height 11
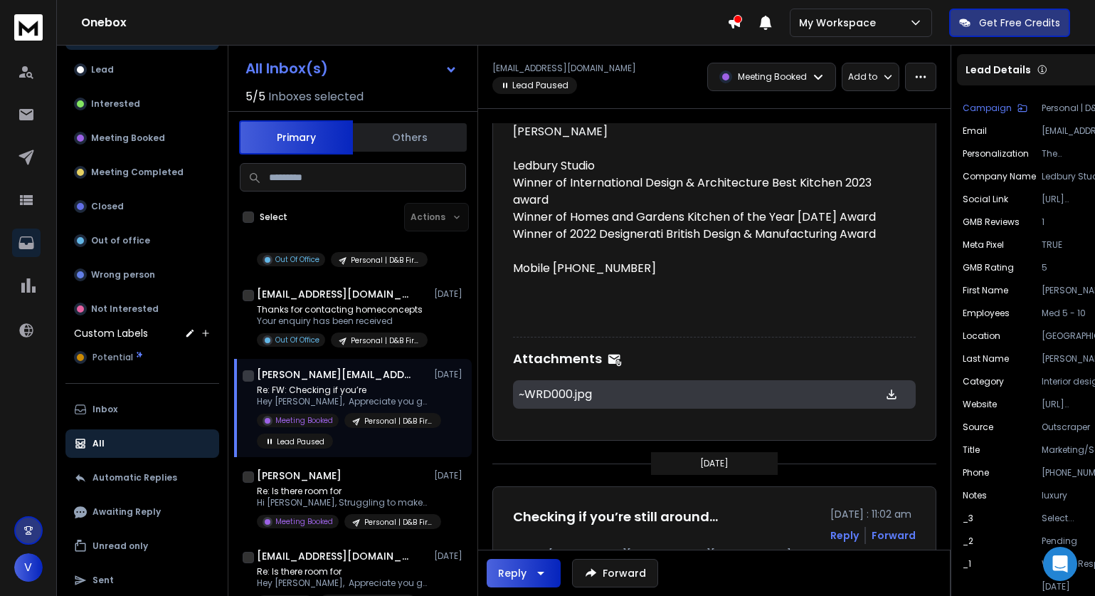
scroll to position [17240, 0]
click at [927, 79] on icon "button" at bounding box center [921, 76] width 13 height 13
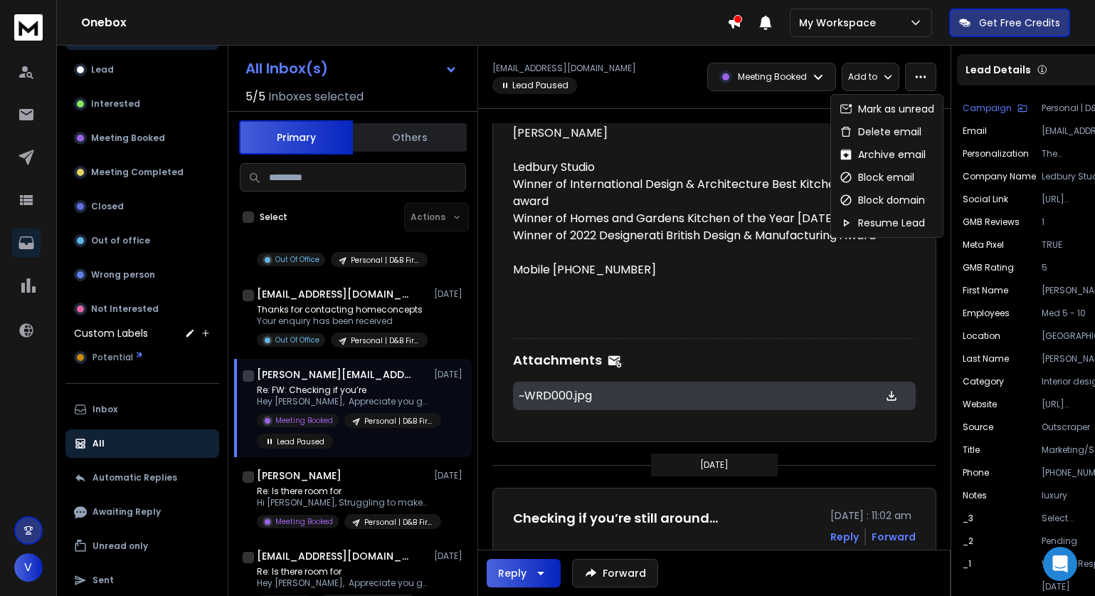
click at [604, 548] on p "from: <[PERSON_NAME][EMAIL_ADDRESS][DOMAIN_NAME]>" at bounding box center [714, 555] width 403 height 14
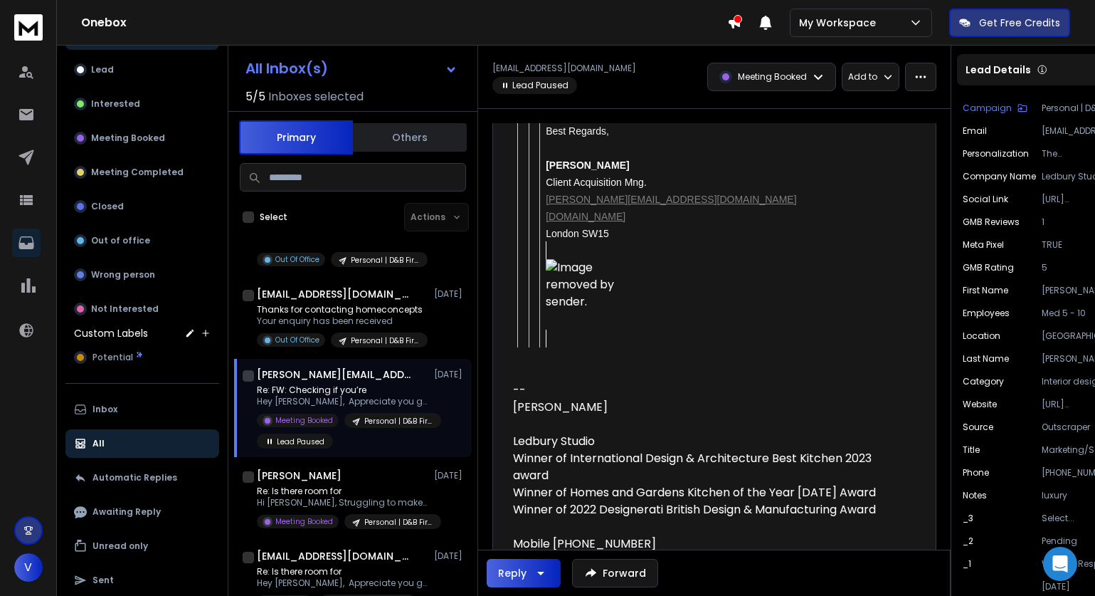
scroll to position [17096, 0]
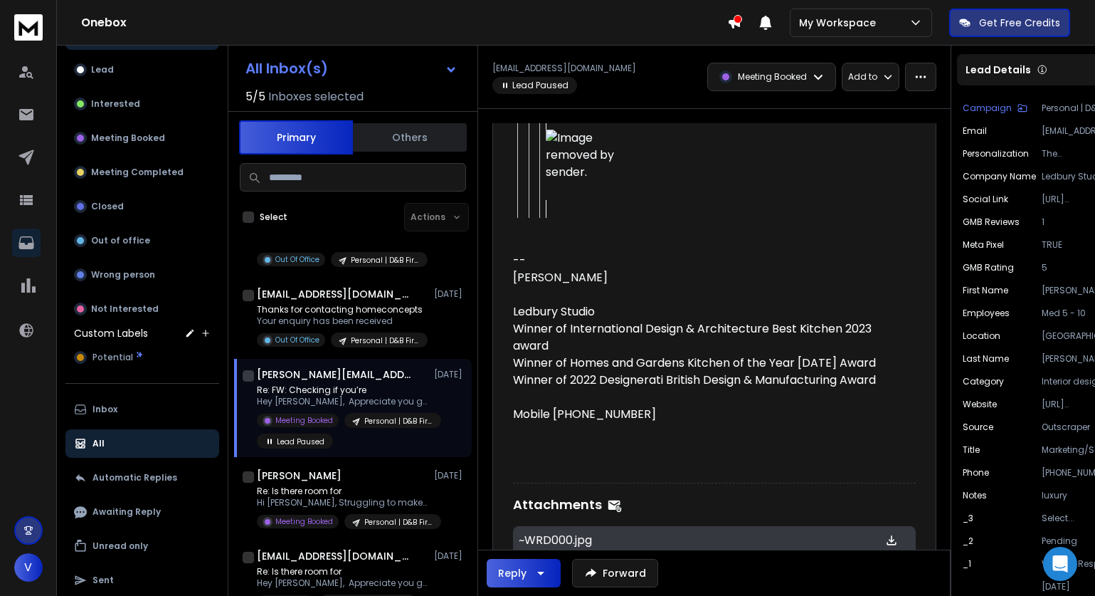
click at [596, 532] on div "~WRD000.jpg" at bounding box center [679, 540] width 320 height 17
click at [892, 533] on icon at bounding box center [892, 540] width 14 height 14
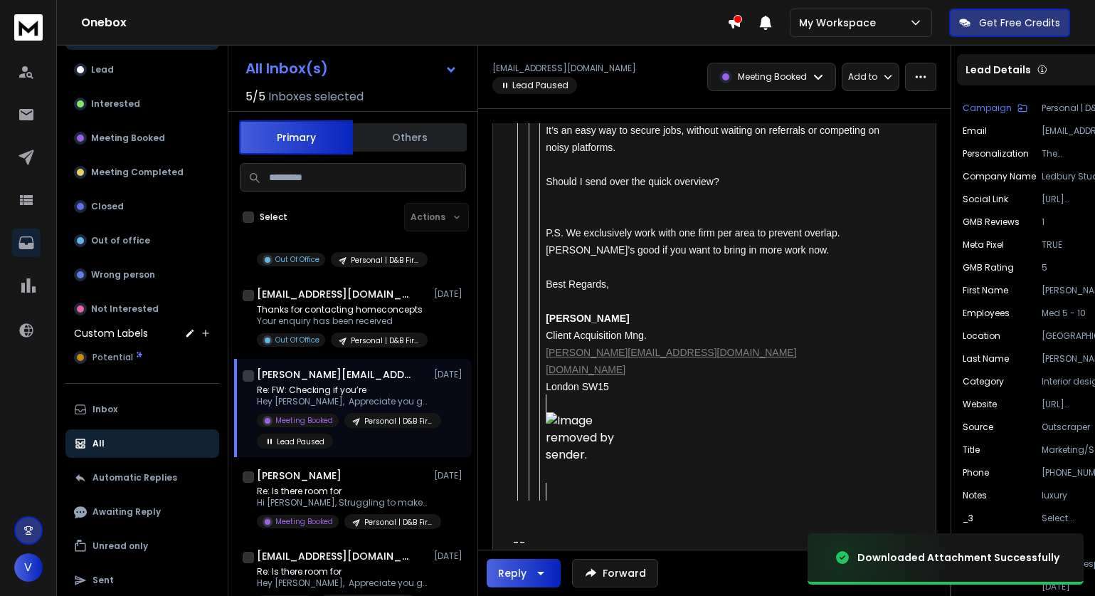
scroll to position [16822, 0]
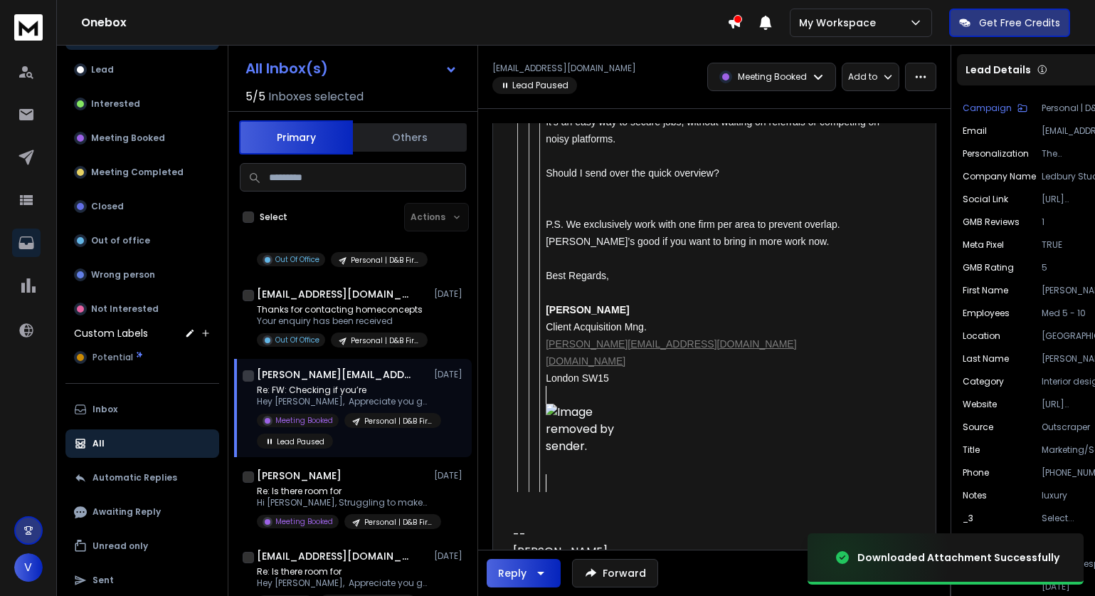
click at [524, 526] on span "--" at bounding box center [519, 534] width 13 height 16
click at [520, 526] on span "--" at bounding box center [519, 534] width 13 height 16
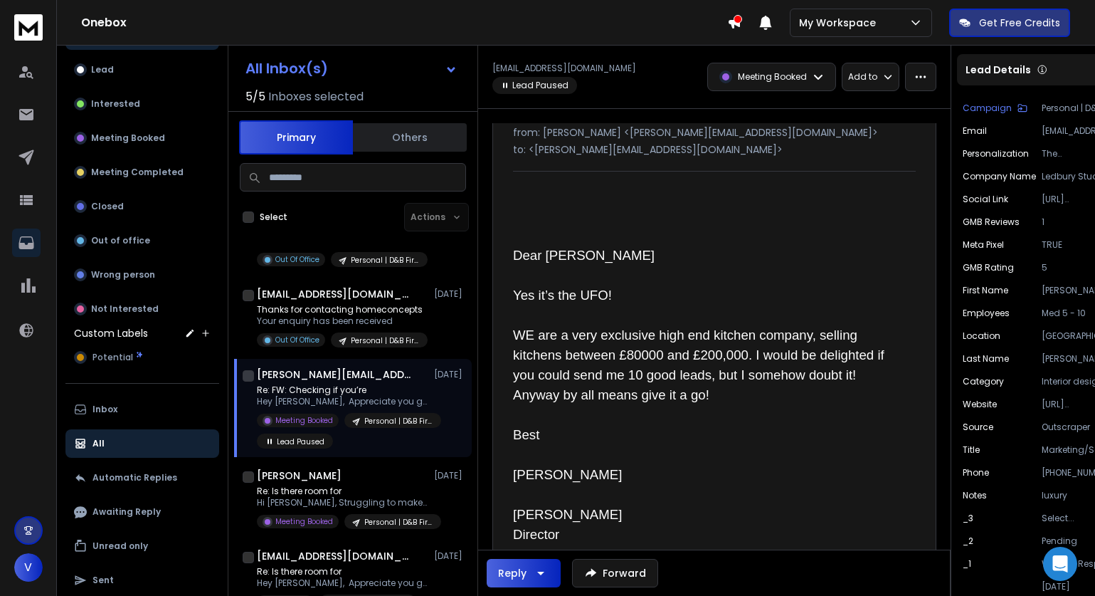
scroll to position [14044, 0]
